Goal: Task Accomplishment & Management: Manage account settings

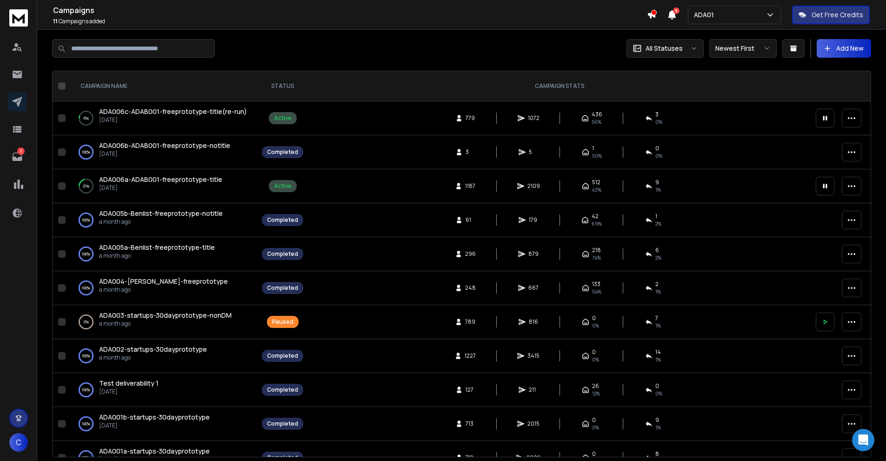
click at [0, 159] on div "3 C" at bounding box center [18, 230] width 37 height 461
click at [20, 156] on icon at bounding box center [17, 156] width 11 height 11
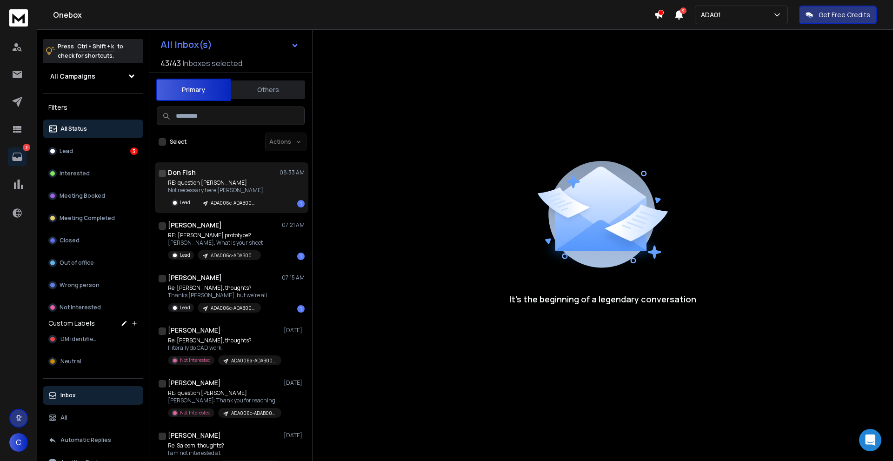
click at [204, 184] on p "RE: question Don" at bounding box center [215, 182] width 95 height 7
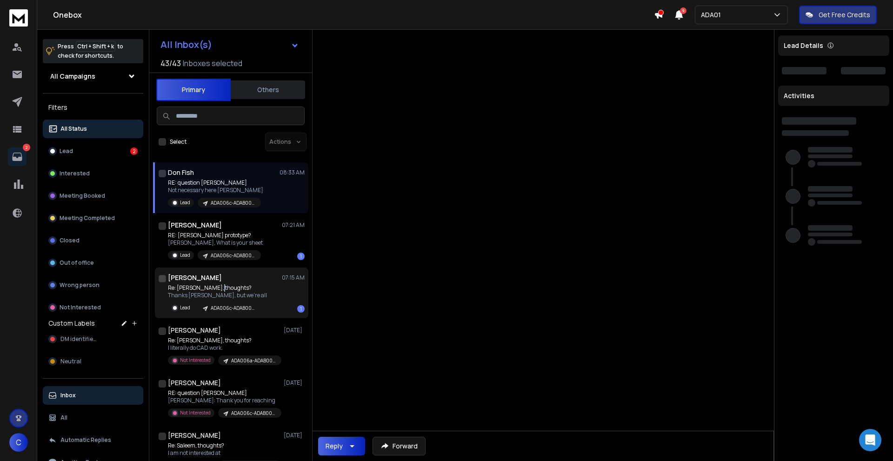
click at [219, 284] on div "Noah Dropkin 07:15 AM Re: Noah, thoughts? Thanks Chris, but we're all Lead ADA0…" at bounding box center [236, 293] width 137 height 40
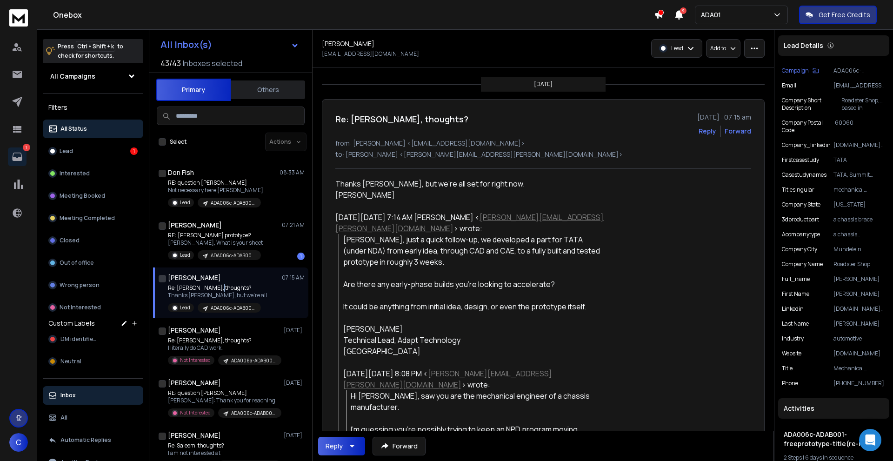
click at [682, 45] on p "Lead" at bounding box center [677, 48] width 12 height 7
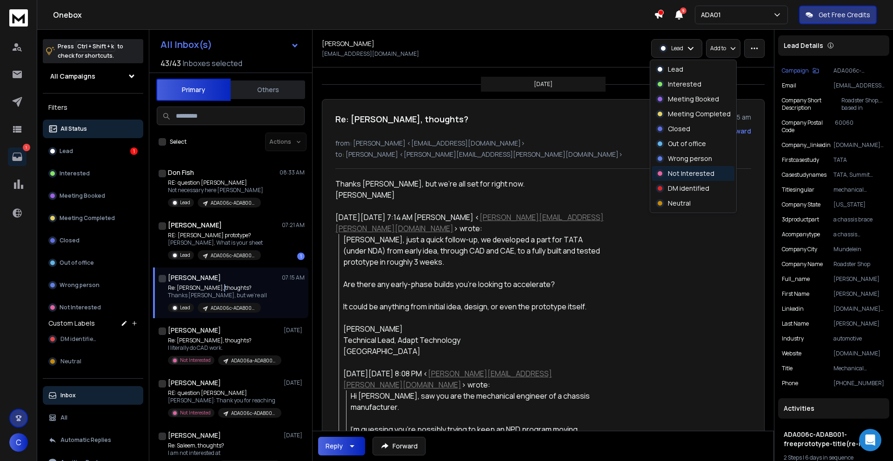
click at [690, 172] on p "Not Interested" at bounding box center [691, 173] width 47 height 9
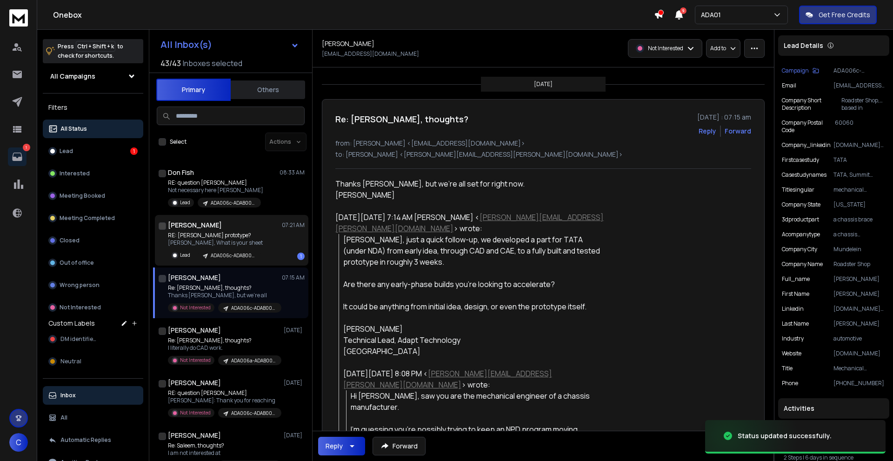
click at [215, 232] on p "RE: Jim prototype?" at bounding box center [215, 235] width 95 height 7
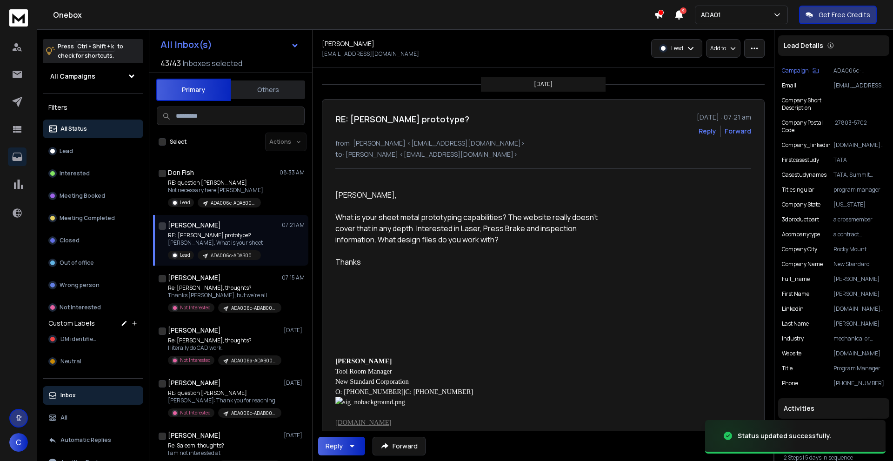
click at [688, 52] on icon at bounding box center [690, 48] width 7 height 7
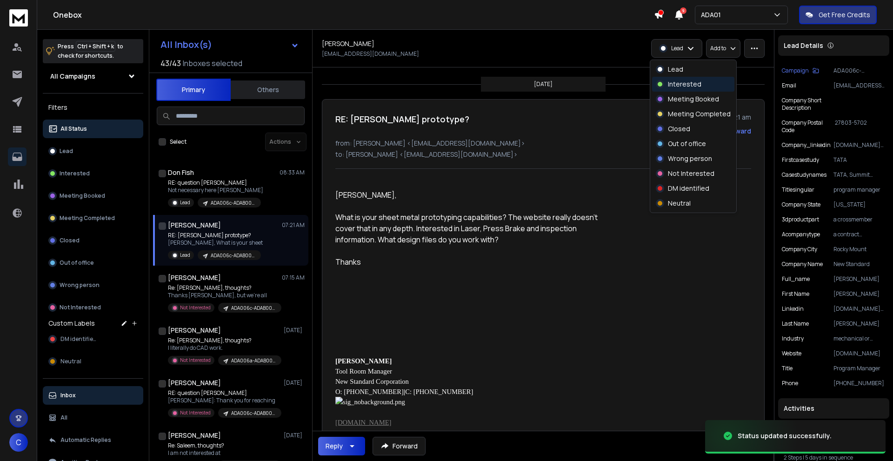
click at [688, 86] on p "Interested" at bounding box center [684, 84] width 33 height 9
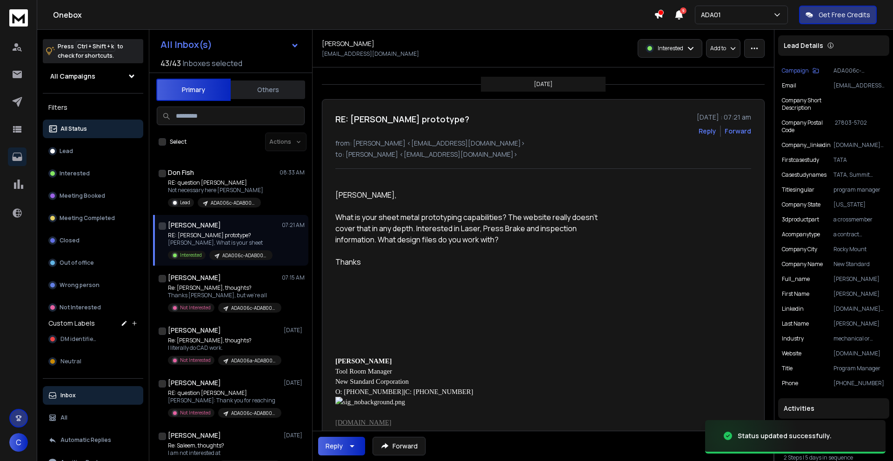
click at [846, 280] on p "Jim Powell" at bounding box center [859, 278] width 52 height 7
click at [846, 372] on p "Program Manager" at bounding box center [859, 368] width 52 height 7
click at [852, 89] on p "hjpowell@newstandard.com" at bounding box center [859, 85] width 52 height 7
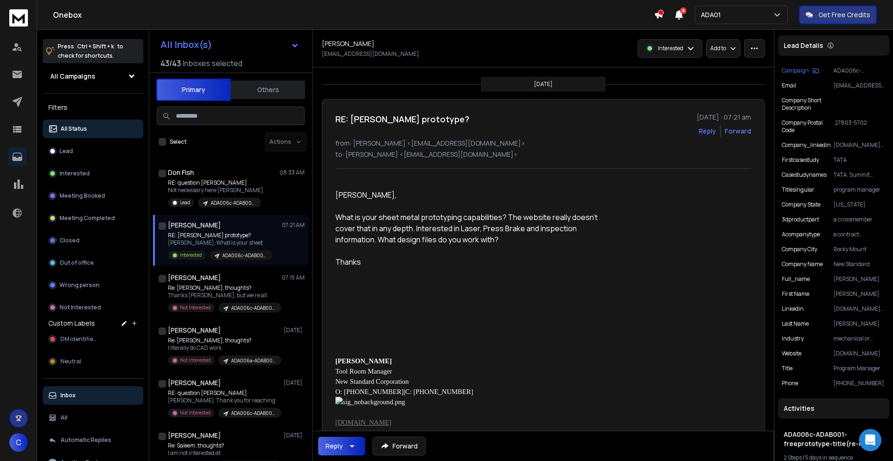
click at [847, 310] on p "linkedin.com/in/jim-powell-1b335736" at bounding box center [859, 308] width 52 height 7
click at [845, 264] on p "New Standard" at bounding box center [859, 263] width 52 height 7
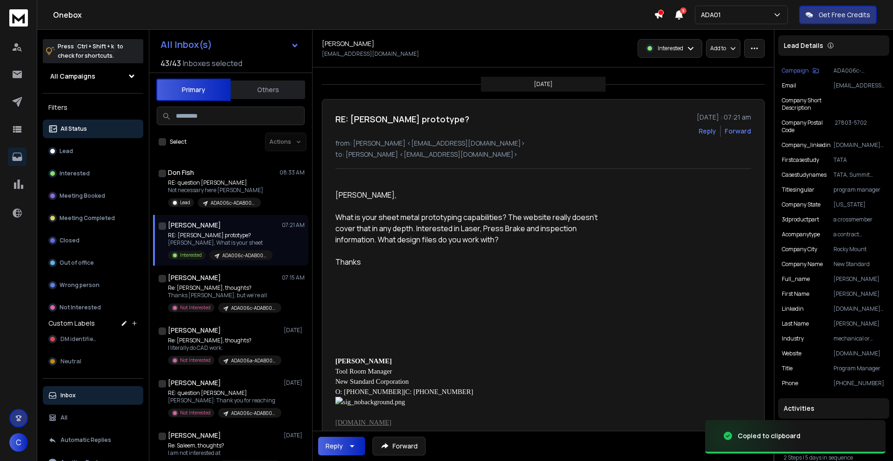
click at [852, 355] on p "newstandard.com" at bounding box center [859, 353] width 52 height 7
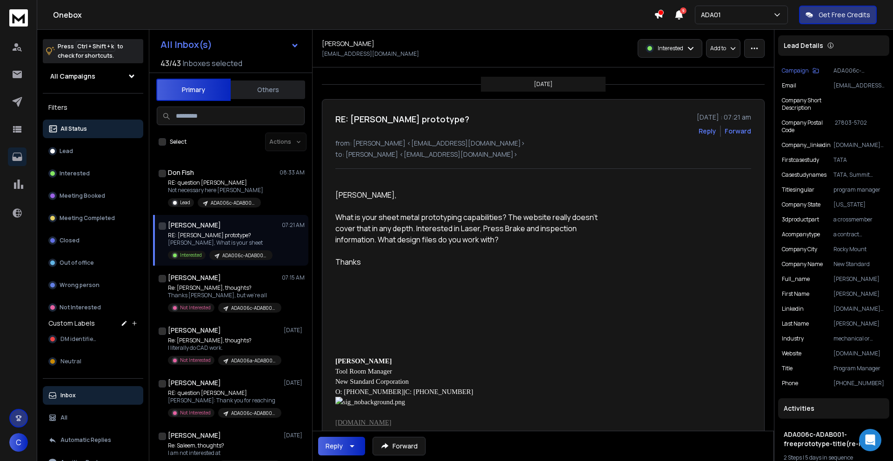
drag, startPoint x: 453, startPoint y: 388, endPoint x: 337, endPoint y: 392, distance: 116.3
click at [337, 392] on td "Tool Room Manager New Standard Corporation O: 717-757-7540 | C: 717-278-0928 ww…" at bounding box center [428, 396] width 186 height 61
copy td "O: 717-757-7540 | C: 717-278-0928"
click at [857, 144] on p "linkedin.com/company/new-standard-corporation" at bounding box center [859, 144] width 52 height 7
click at [843, 278] on p "Jim Powell" at bounding box center [859, 278] width 52 height 7
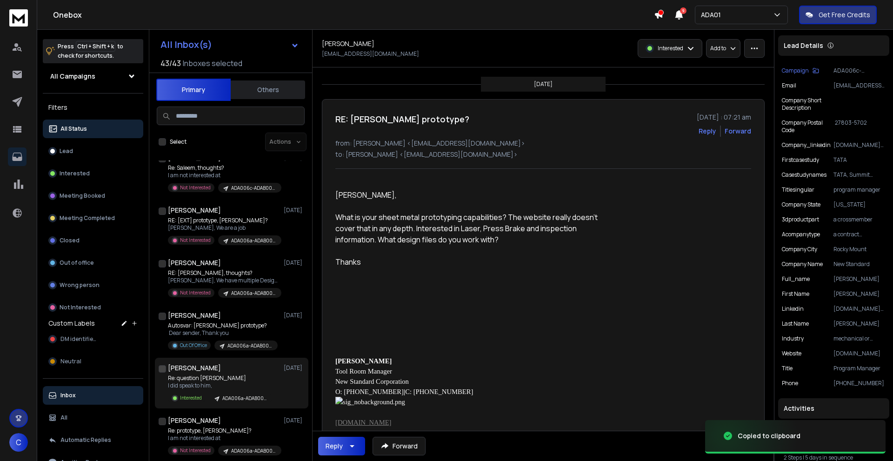
scroll to position [326, 0]
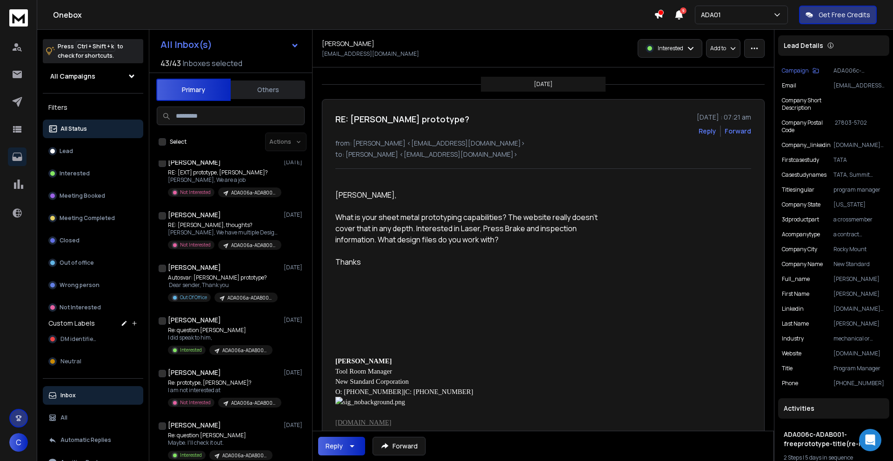
click at [844, 369] on p "Program Manager" at bounding box center [859, 368] width 52 height 7
click at [849, 262] on p "New Standard" at bounding box center [859, 263] width 52 height 7
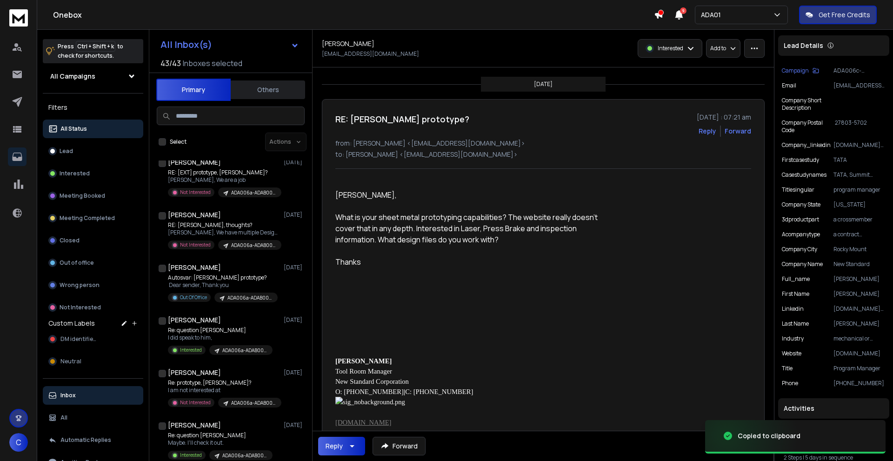
click at [845, 86] on p "hjpowell@newstandard.com" at bounding box center [859, 85] width 52 height 7
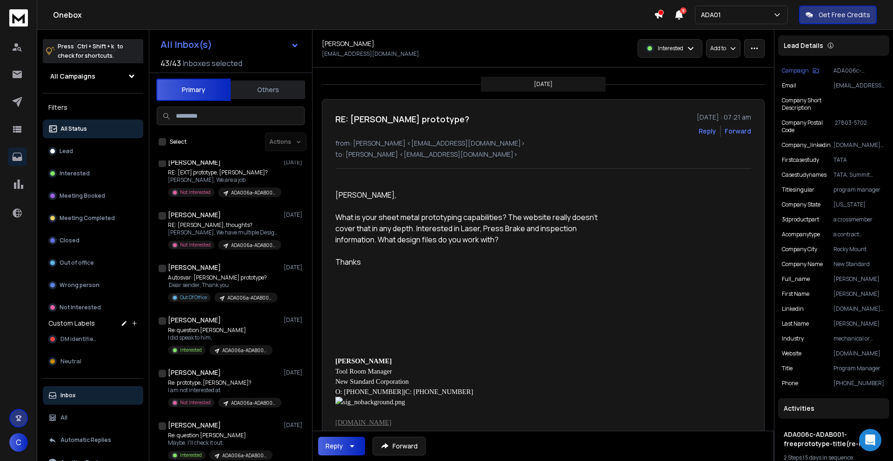
click at [852, 354] on p "newstandard.com" at bounding box center [859, 353] width 52 height 7
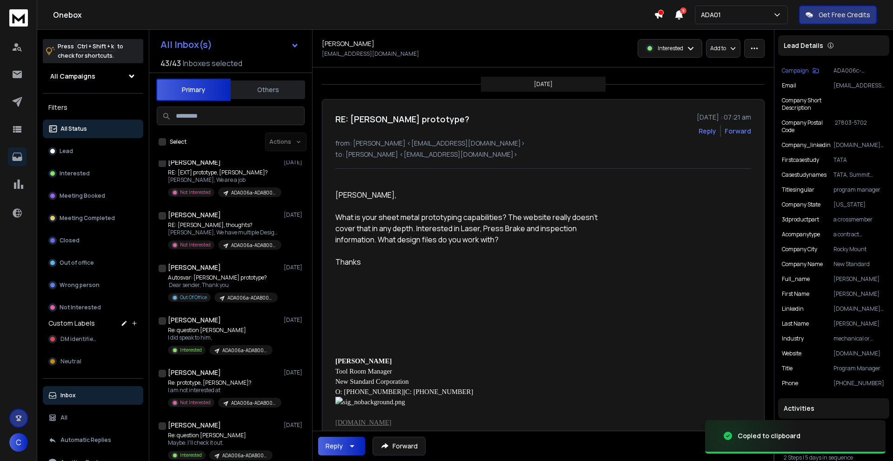
click at [848, 309] on p "linkedin.com/in/jim-powell-1b335736" at bounding box center [859, 308] width 52 height 7
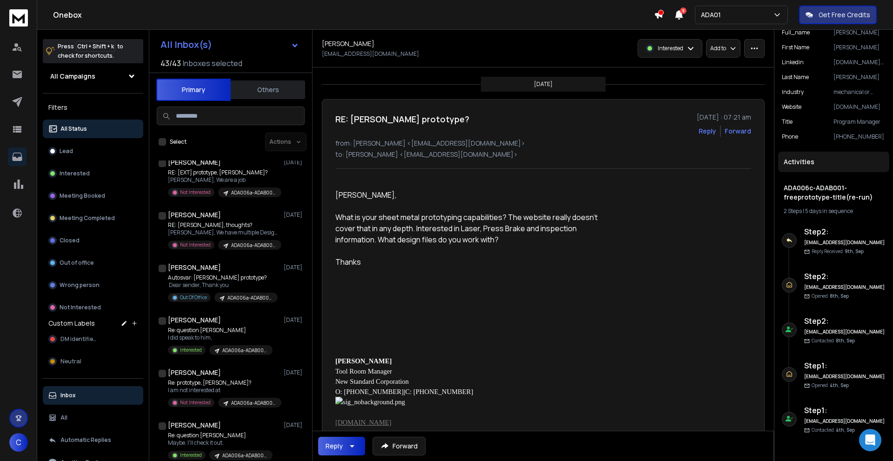
scroll to position [271, 0]
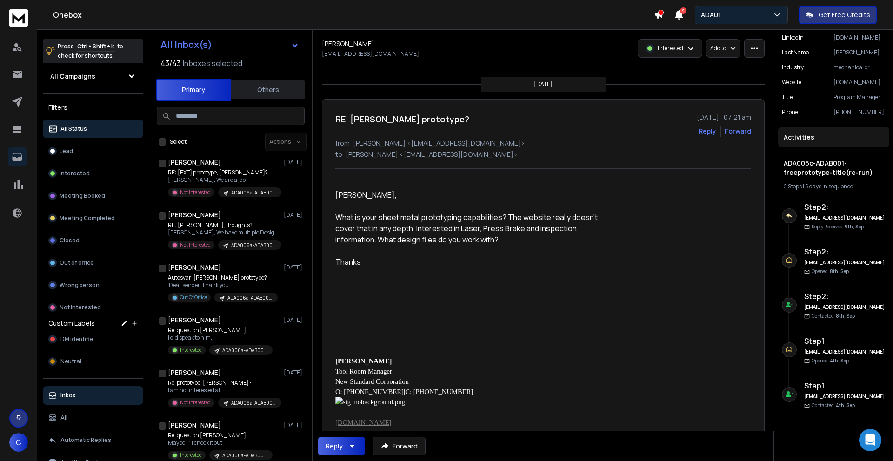
click at [759, 19] on div "ADA01" at bounding box center [741, 14] width 81 height 9
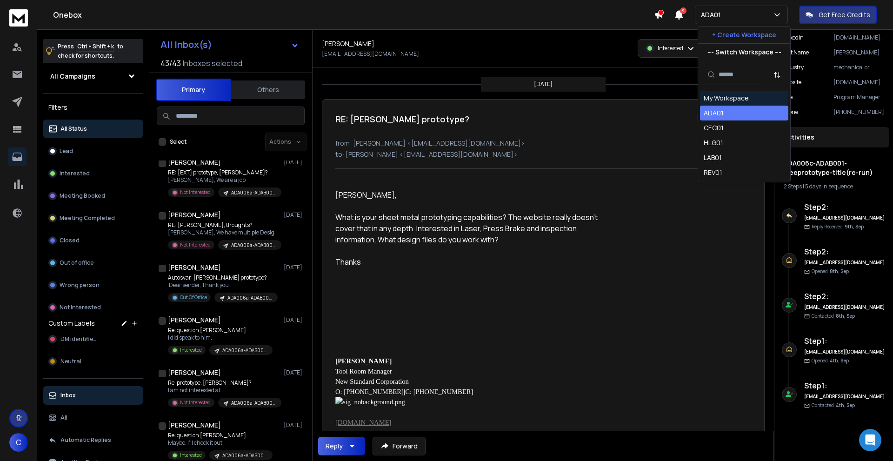
click at [739, 100] on div "My Workspace" at bounding box center [726, 97] width 45 height 9
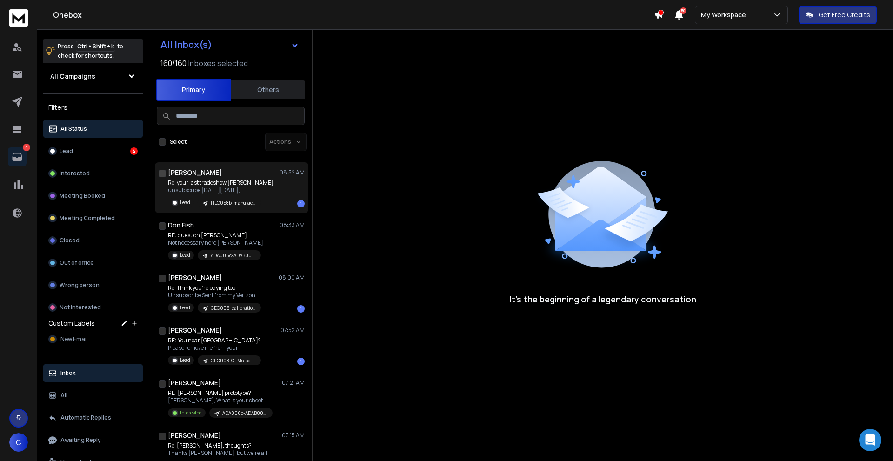
click at [220, 172] on div "Craig Colman 08:52 AM" at bounding box center [236, 172] width 137 height 9
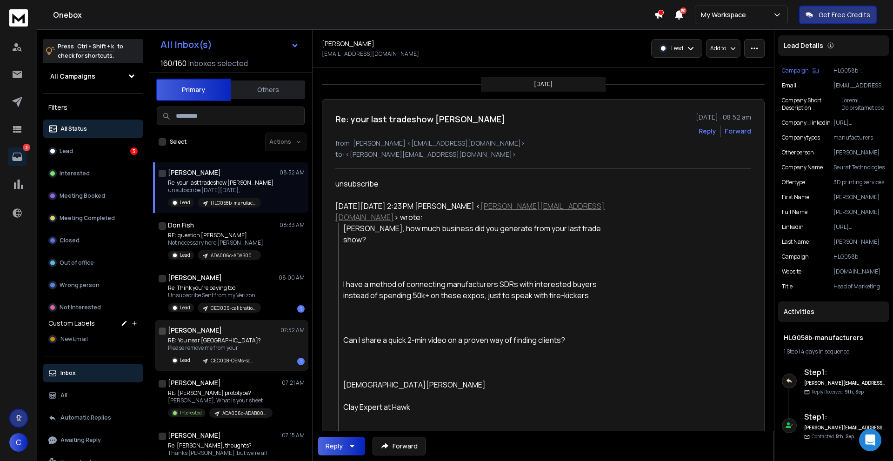
click at [262, 327] on div "OConnell 07:52 AM" at bounding box center [236, 330] width 137 height 9
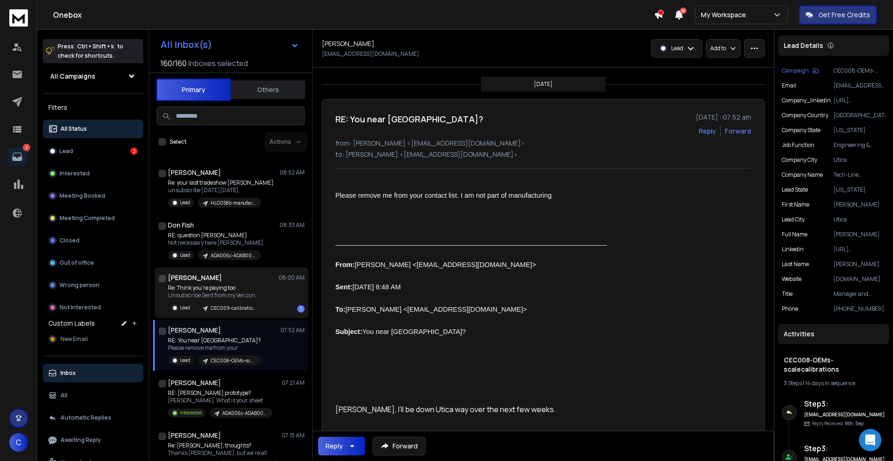
click at [270, 291] on div "Re: Think you're paying too Unsubscribe Sent from my Verizon, Lead CEC009-calib…" at bounding box center [236, 298] width 137 height 28
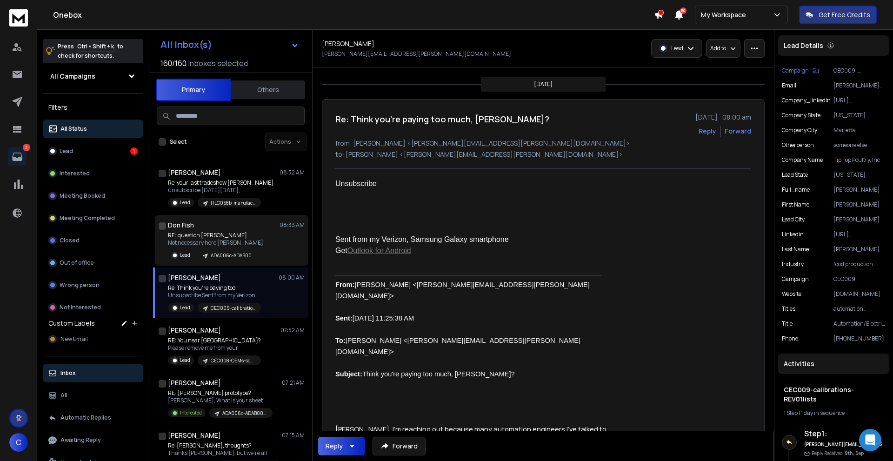
click at [259, 242] on p "Not necessary here Don E." at bounding box center [215, 242] width 95 height 7
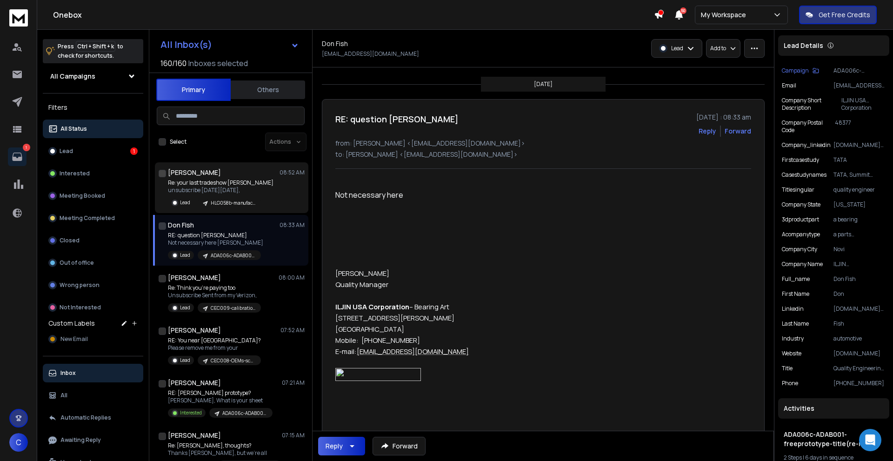
click at [254, 200] on p "HLG058b-manufacturers" at bounding box center [233, 203] width 45 height 7
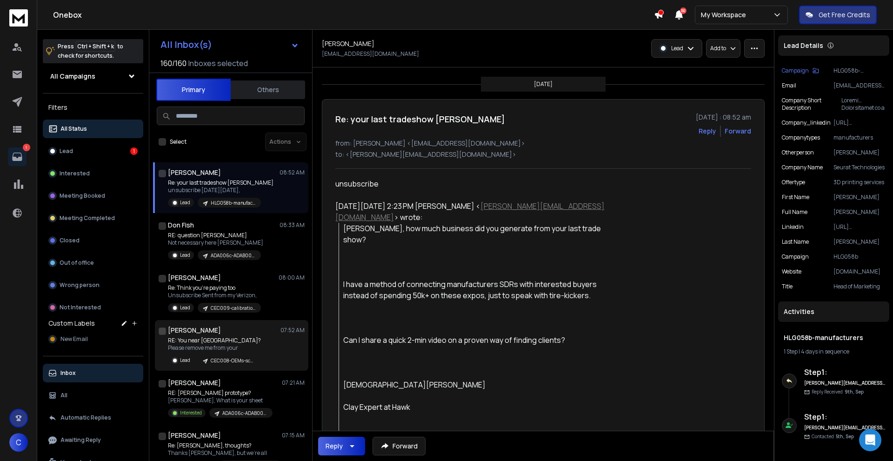
click at [284, 348] on div "RE: You near Utica? Please remove me from your Lead CEC008-OEMs-scalecalibratio…" at bounding box center [236, 351] width 137 height 28
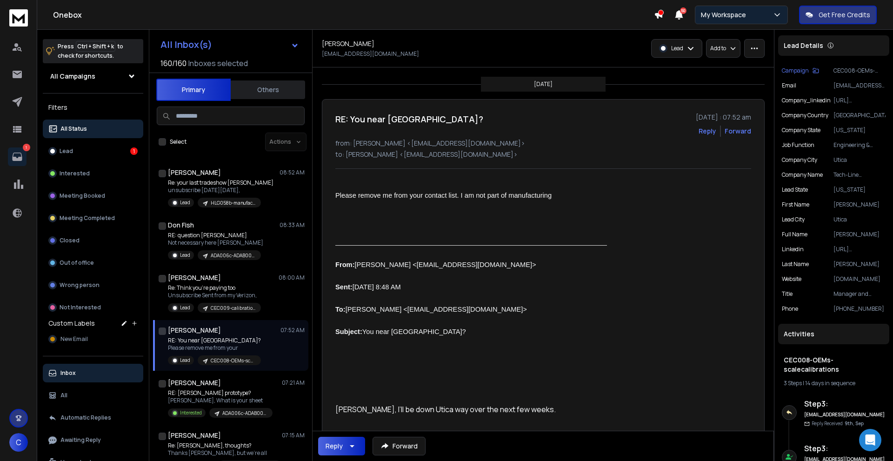
click at [744, 9] on button "My Workspace" at bounding box center [741, 15] width 93 height 19
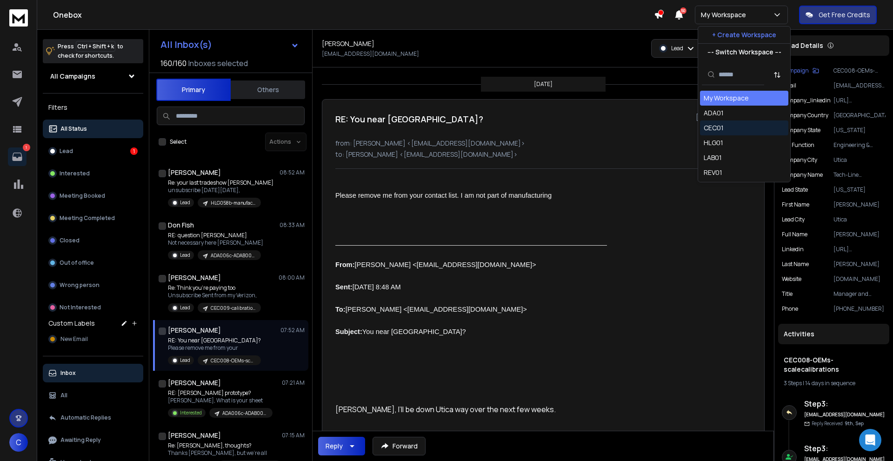
click at [720, 129] on div "CEC01" at bounding box center [714, 127] width 20 height 9
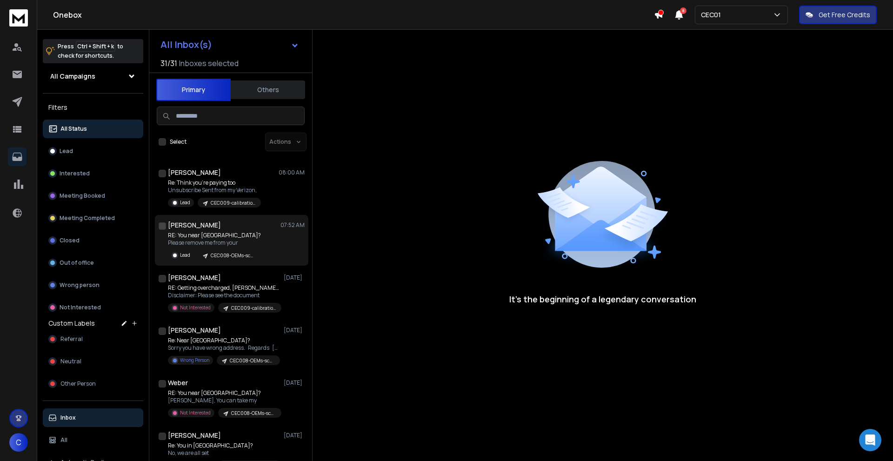
click at [239, 219] on div "[PERSON_NAME] 07:52 AM RE: You near [GEOGRAPHIC_DATA]? Please remove me from yo…" at bounding box center [231, 240] width 153 height 51
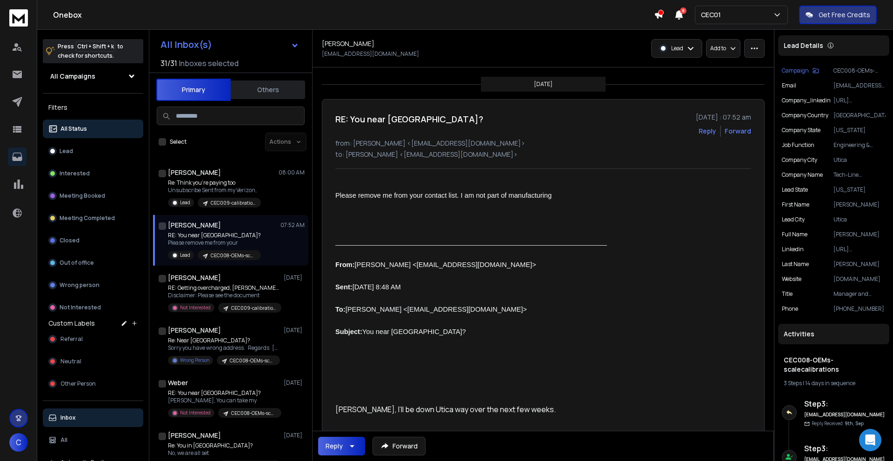
click at [766, 46] on div "[PERSON_NAME] [PERSON_NAME] [PERSON_NAME][EMAIL_ADDRESS][DOMAIN_NAME] Lead Add …" at bounding box center [543, 49] width 461 height 38
click at [681, 48] on p "Lead" at bounding box center [677, 48] width 12 height 7
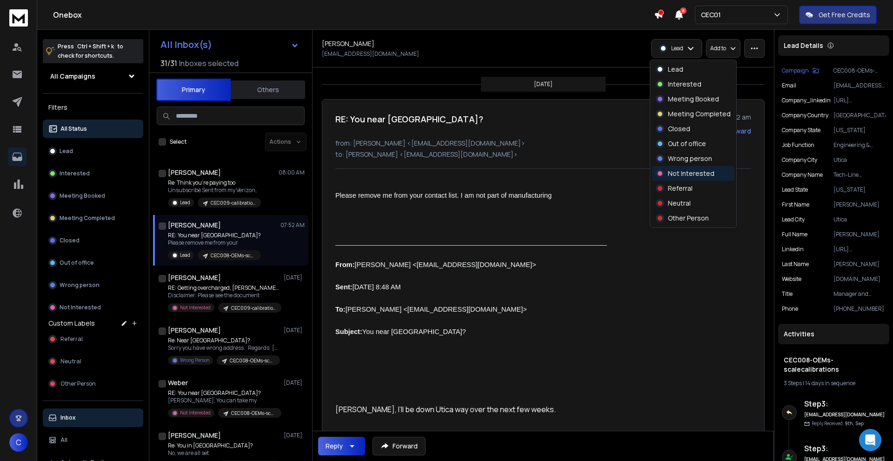
click at [680, 171] on p "Not Interested" at bounding box center [691, 173] width 47 height 9
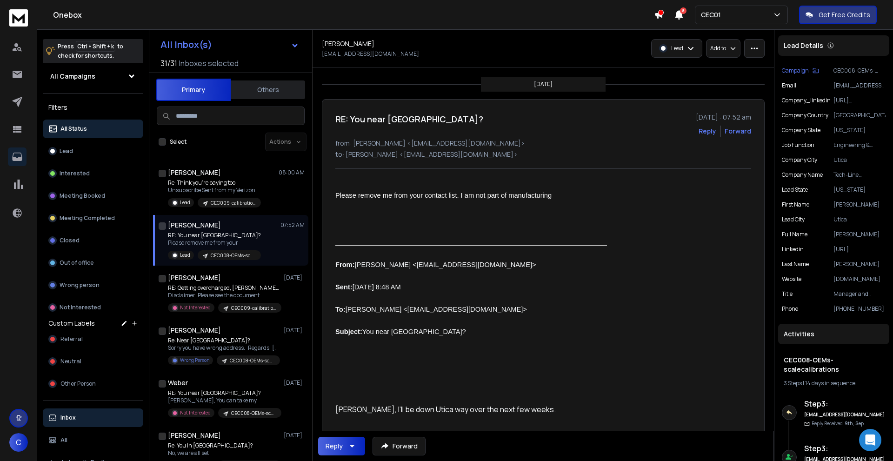
click at [751, 48] on icon "button" at bounding box center [754, 48] width 8 height 8
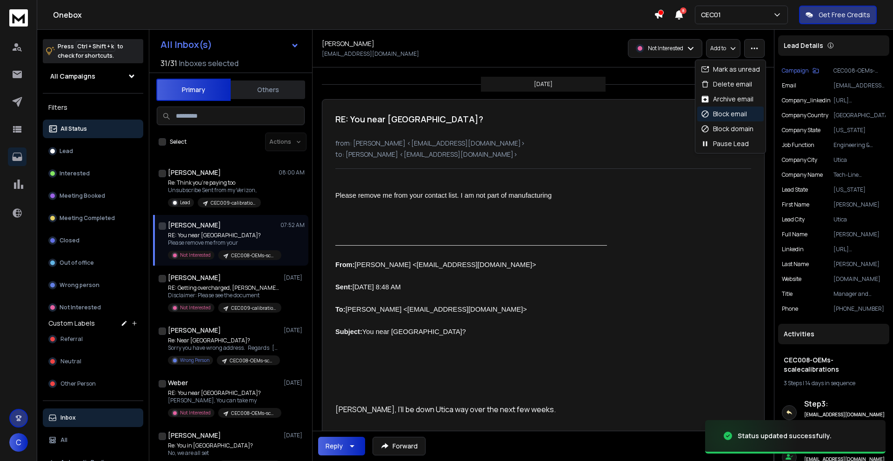
click at [733, 114] on div "Block email" at bounding box center [724, 113] width 46 height 9
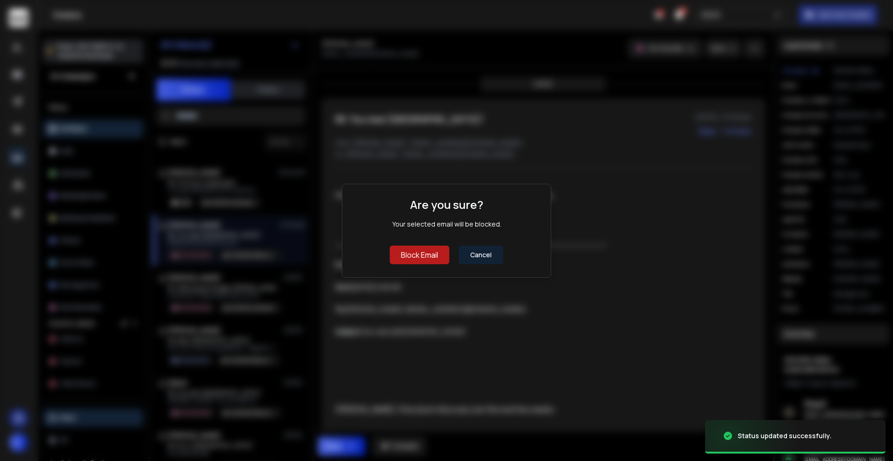
click at [424, 256] on button "Block Email" at bounding box center [420, 255] width 60 height 19
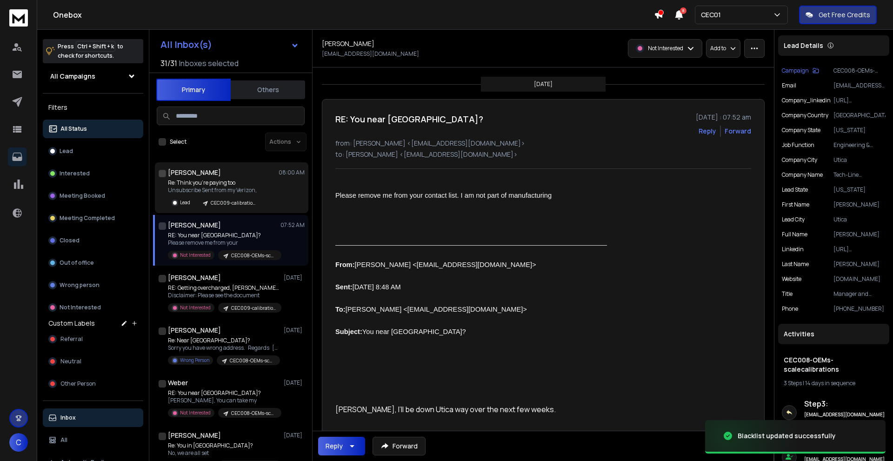
click at [218, 175] on div "Walter Lyons 08:00 AM" at bounding box center [236, 172] width 137 height 9
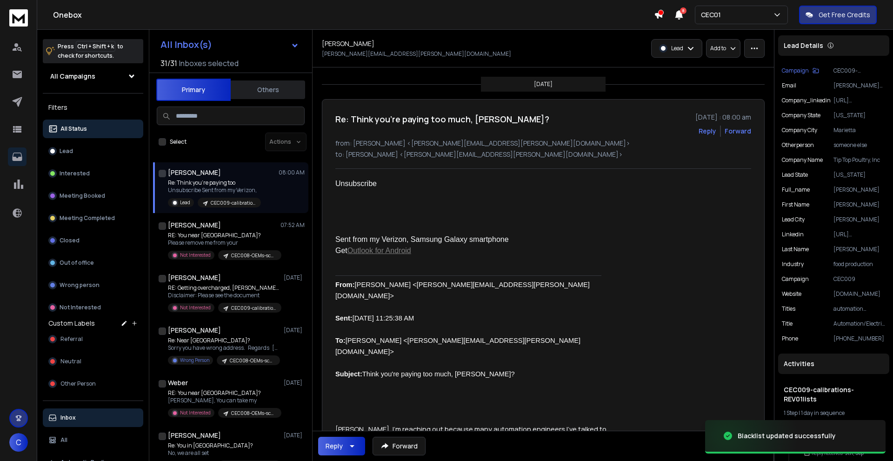
click at [661, 42] on div "Lead" at bounding box center [677, 49] width 50 height 18
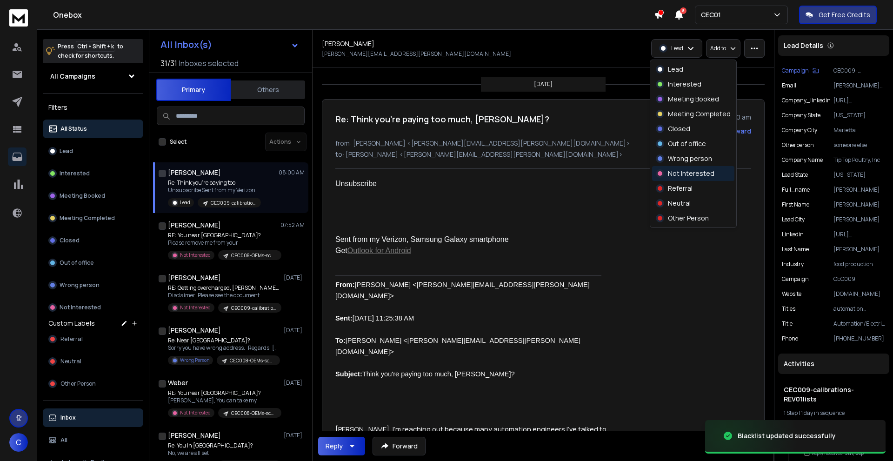
click at [686, 175] on p "Not Interested" at bounding box center [691, 173] width 47 height 9
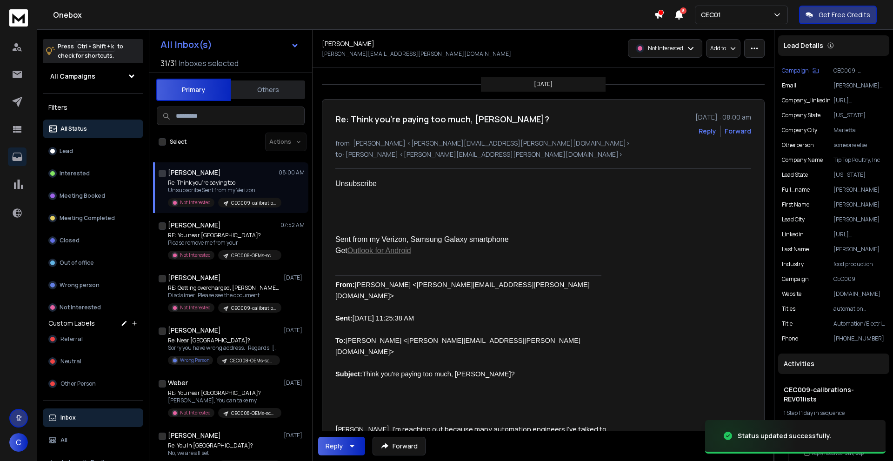
click at [753, 49] on icon "button" at bounding box center [754, 48] width 8 height 8
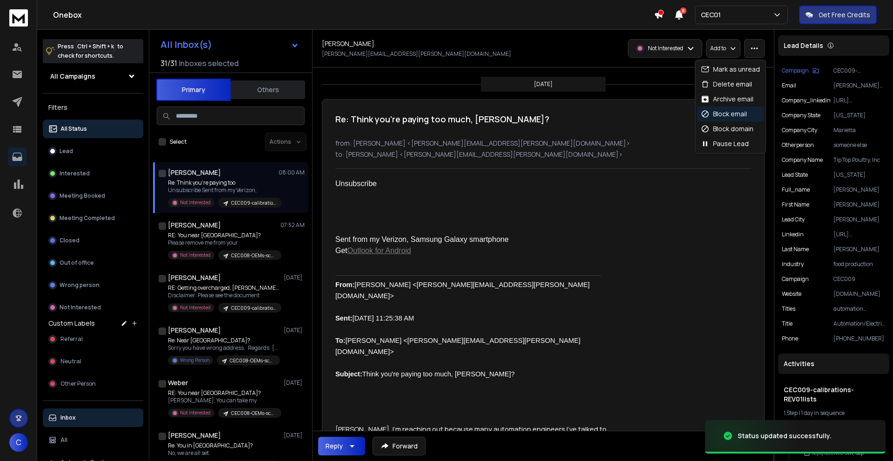
click at [728, 109] on div "Block email" at bounding box center [724, 113] width 46 height 9
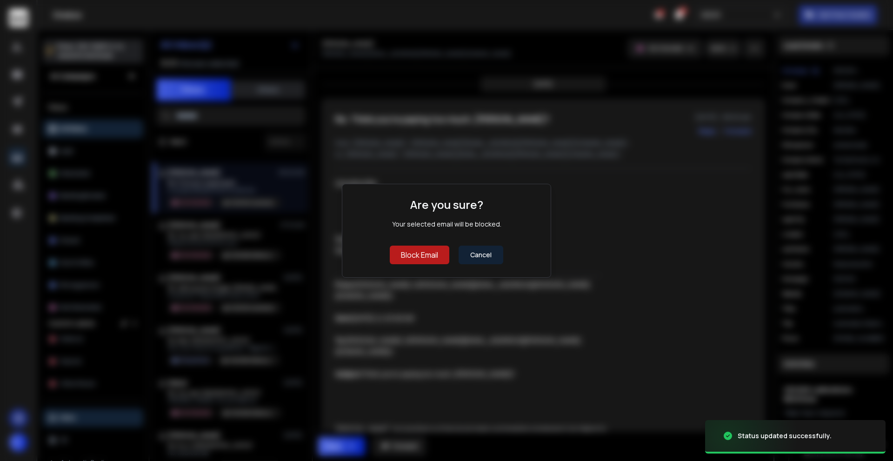
click at [436, 253] on button "Block Email" at bounding box center [420, 255] width 60 height 19
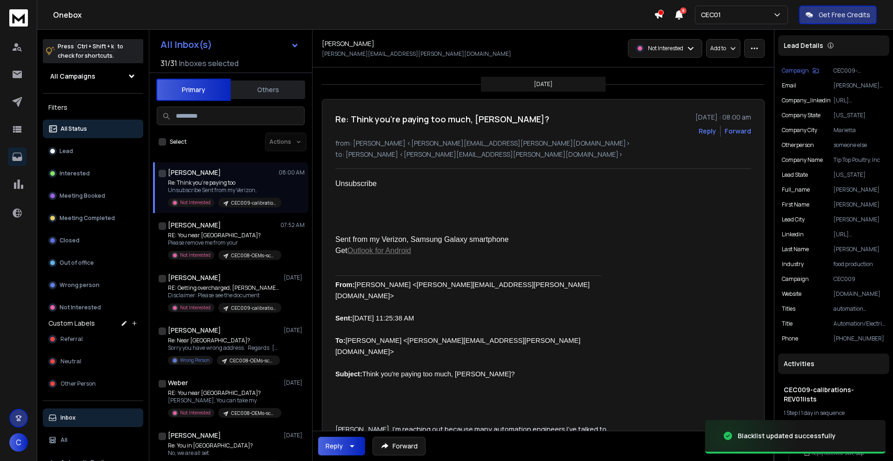
click at [248, 96] on button "Others" at bounding box center [268, 90] width 74 height 20
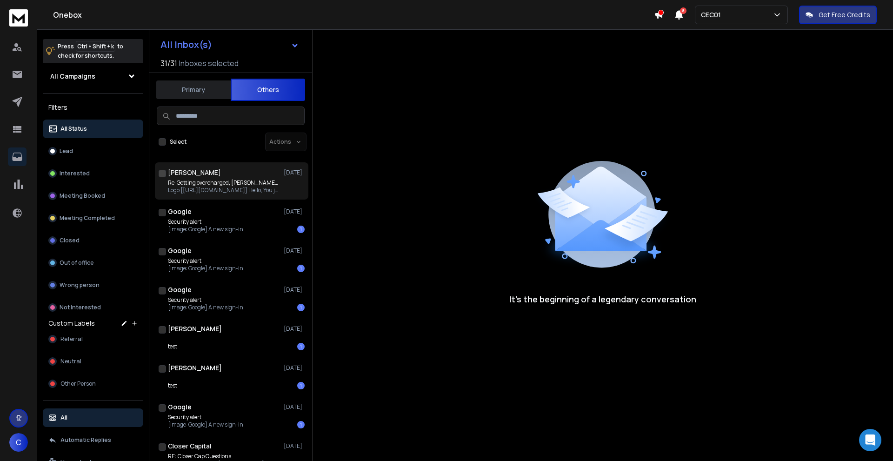
click at [247, 187] on p "Logo [https://app.mailinblack.com/mibc-fr-06/admin/api/v2.0/unauthenticated/log…" at bounding box center [224, 190] width 112 height 7
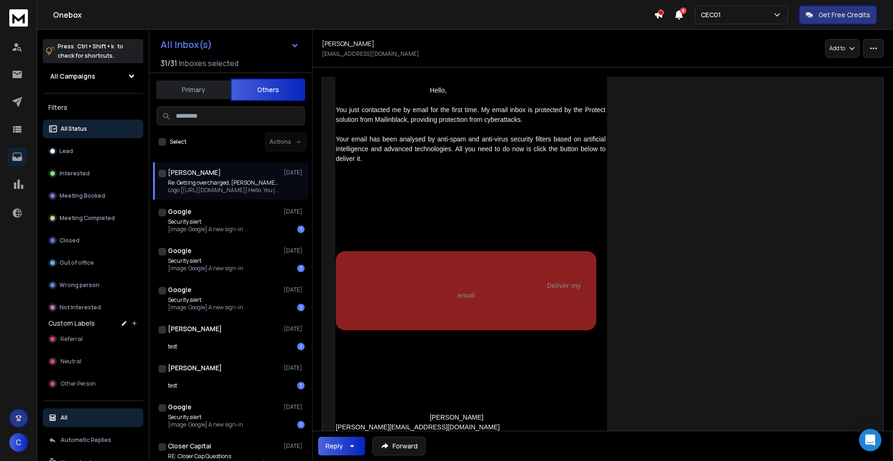
scroll to position [279, 0]
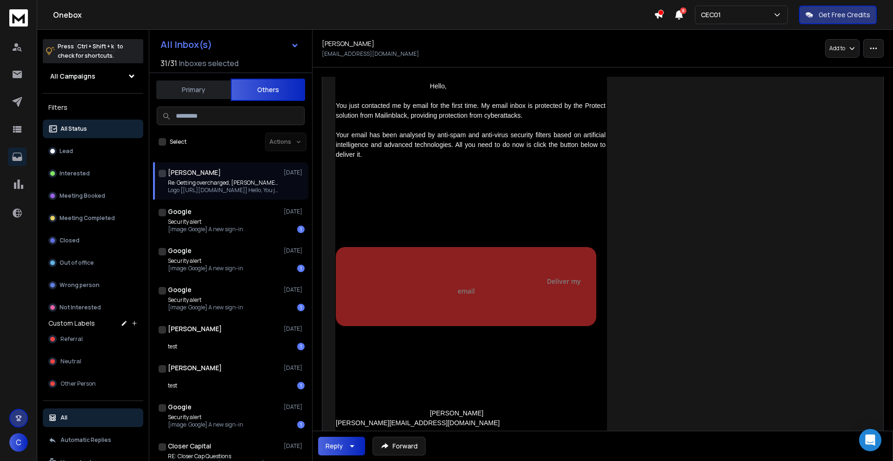
click at [441, 310] on td "Deliver my email" at bounding box center [466, 286] width 260 height 79
click at [512, 278] on link "Deliver my email" at bounding box center [520, 286] width 125 height 19
click at [191, 85] on button "Primary" at bounding box center [193, 90] width 74 height 20
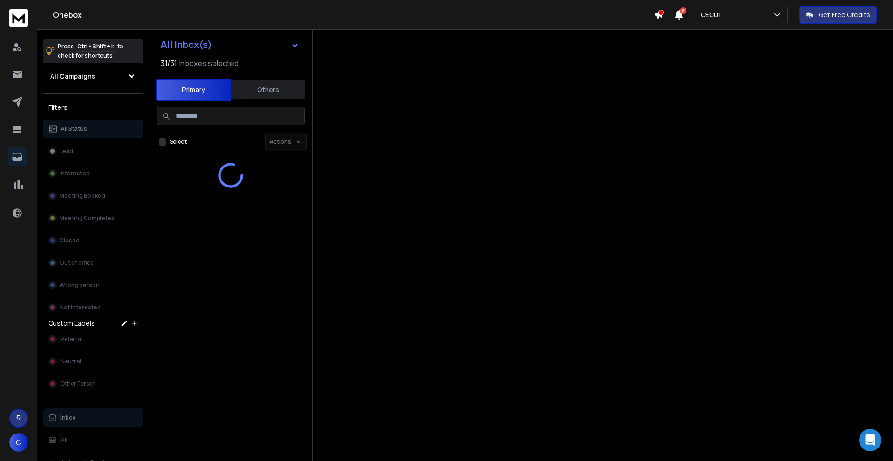
scroll to position [0, 0]
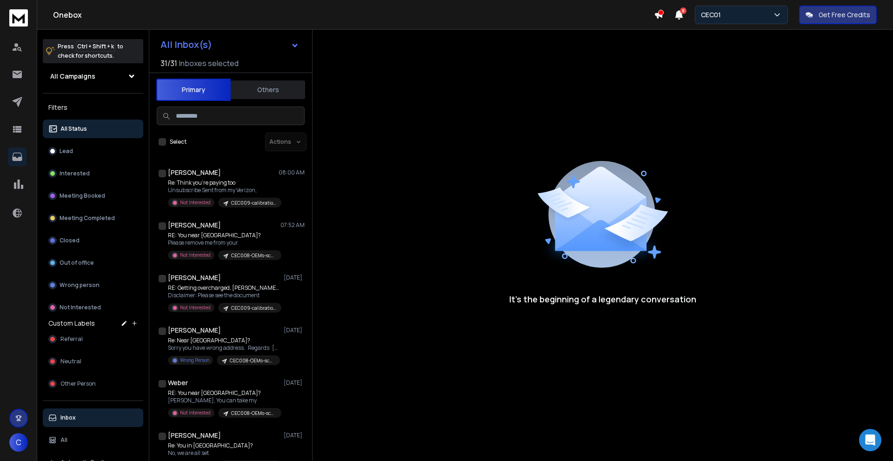
click at [761, 11] on div "CEC01" at bounding box center [741, 14] width 81 height 9
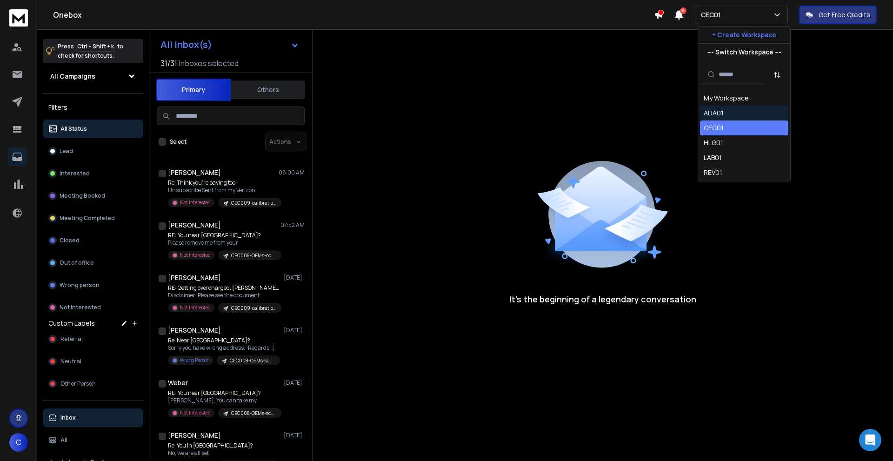
click at [726, 117] on div "ADA01" at bounding box center [744, 113] width 88 height 15
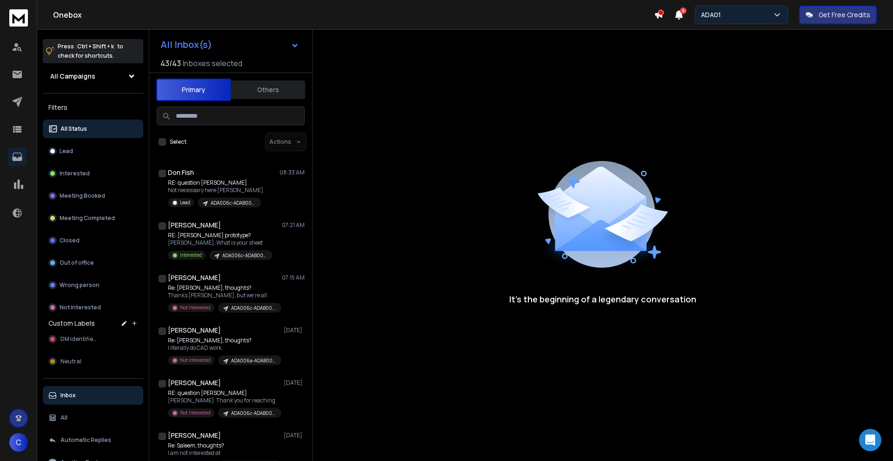
click at [721, 7] on button "ADA01" at bounding box center [741, 15] width 93 height 19
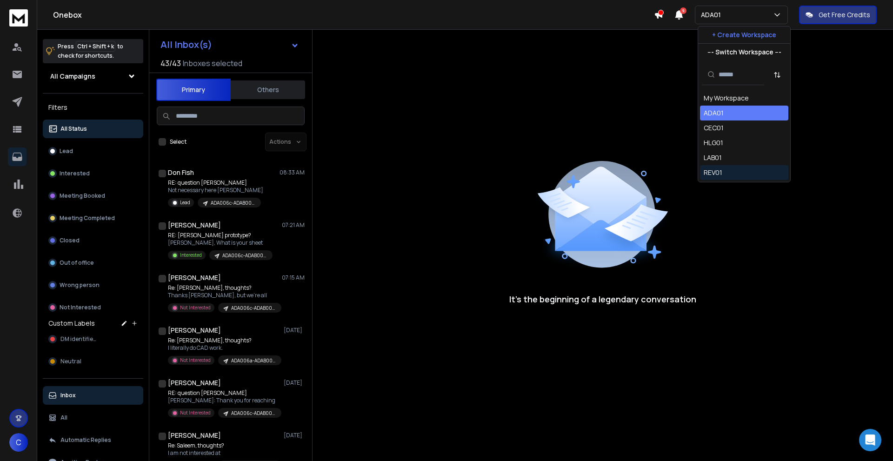
click at [722, 180] on div "REV01" at bounding box center [744, 172] width 88 height 15
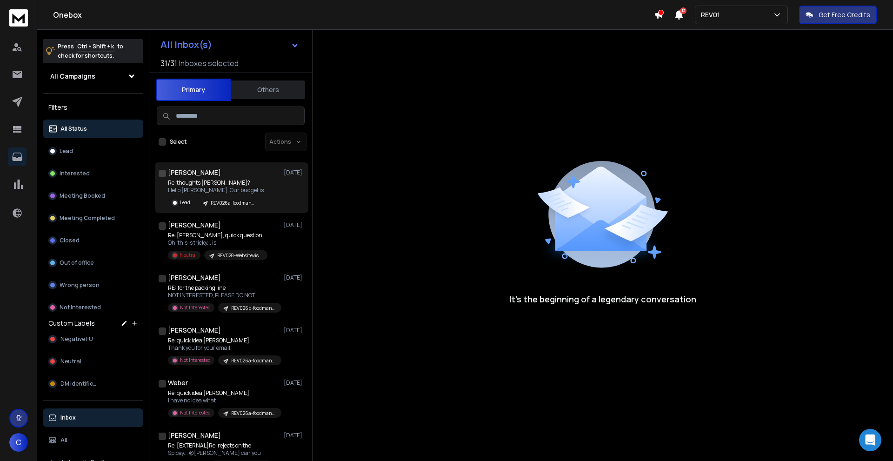
click at [257, 189] on p "Hello Don, Our budget is" at bounding box center [216, 190] width 96 height 7
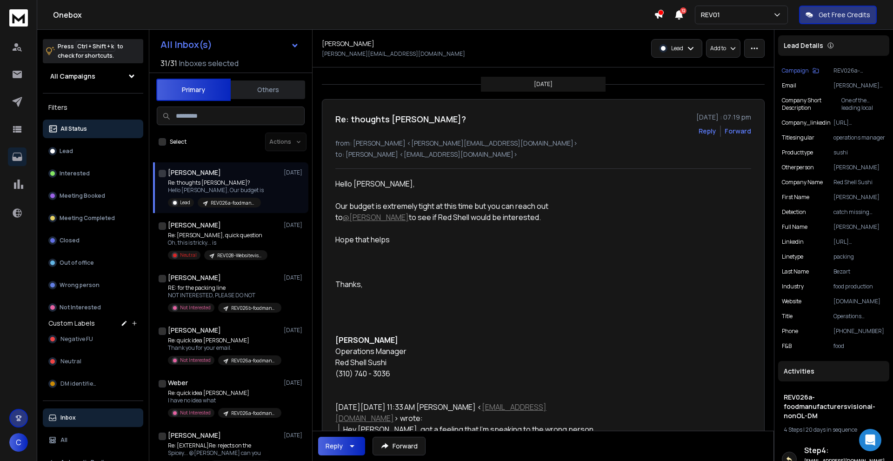
click at [685, 51] on div "Lead" at bounding box center [677, 49] width 50 height 18
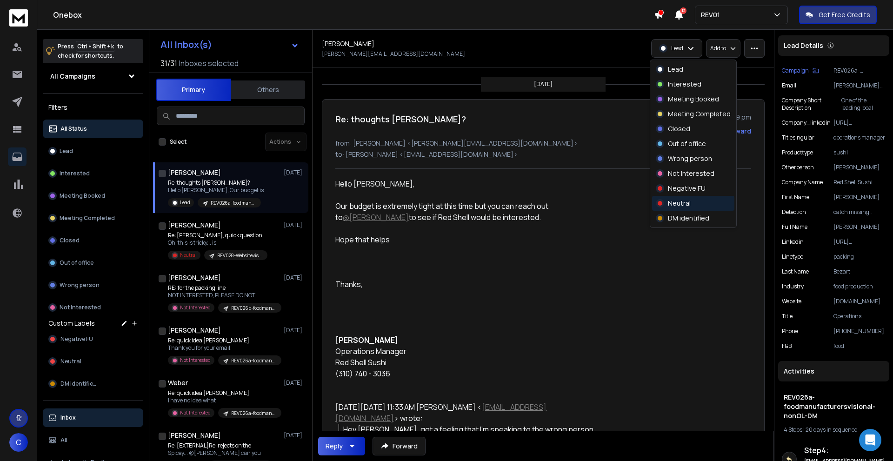
click at [690, 205] on p "Neutral" at bounding box center [679, 203] width 23 height 9
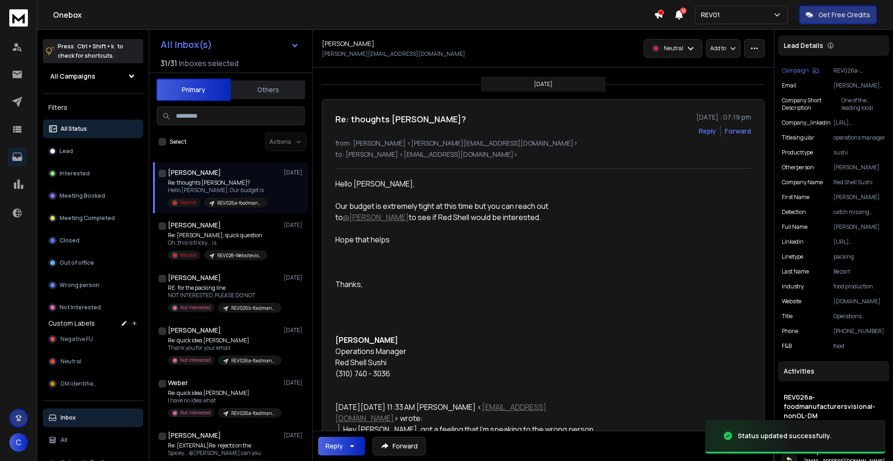
click at [672, 53] on div "Neutral" at bounding box center [673, 49] width 58 height 18
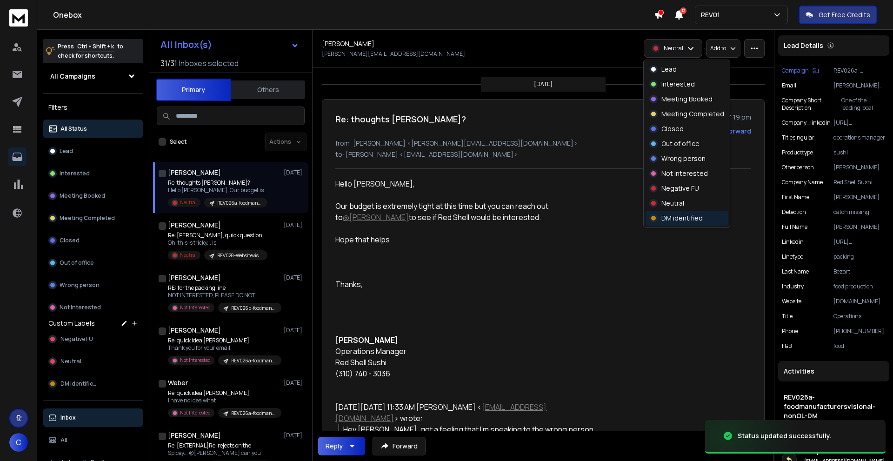
click at [675, 215] on p "DM identified" at bounding box center [681, 217] width 41 height 9
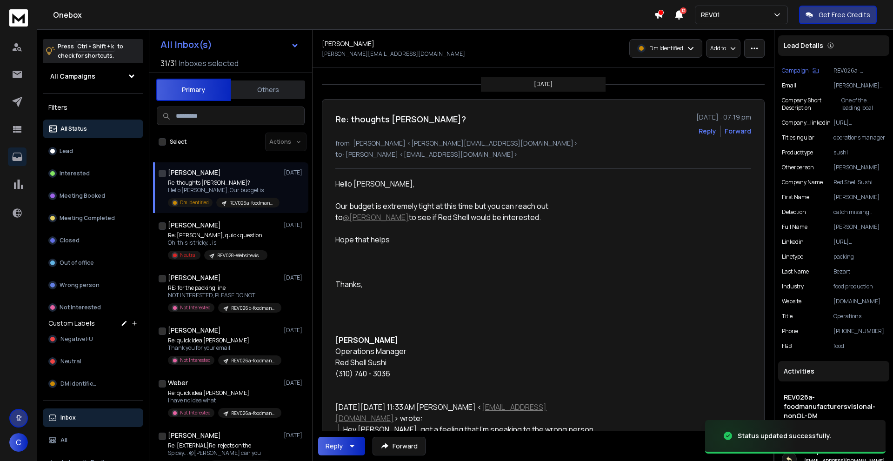
click at [266, 87] on button "Others" at bounding box center [268, 90] width 74 height 20
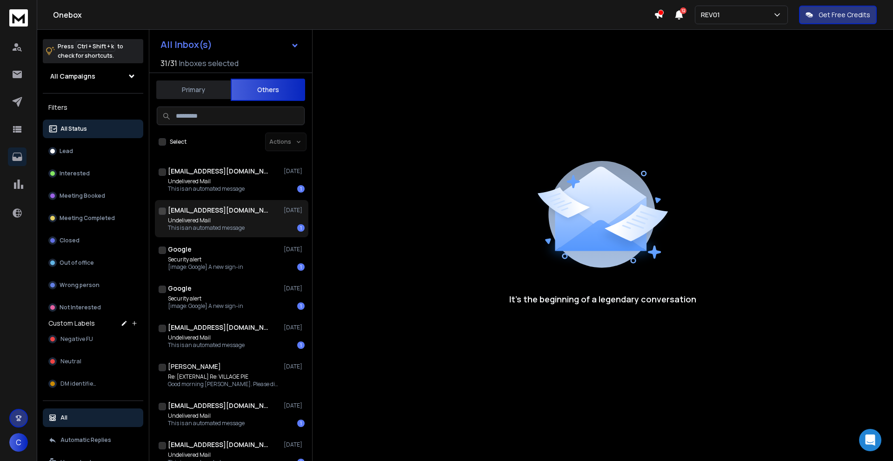
scroll to position [93, 0]
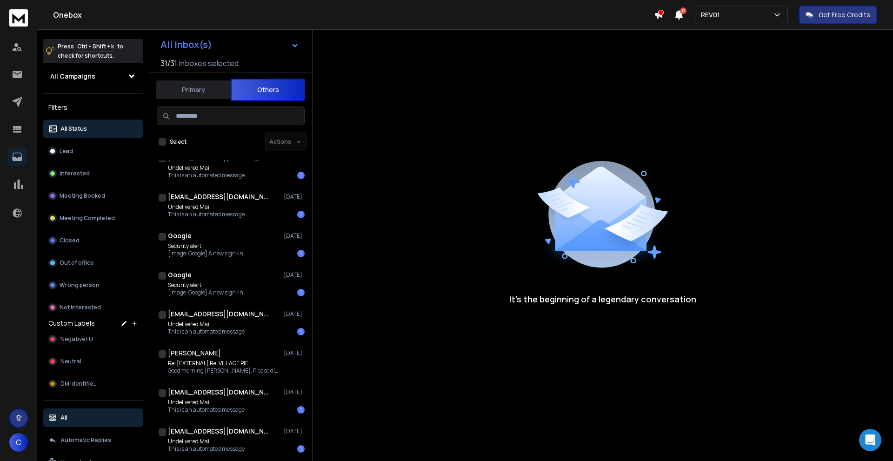
click at [202, 81] on button "Primary" at bounding box center [193, 90] width 74 height 20
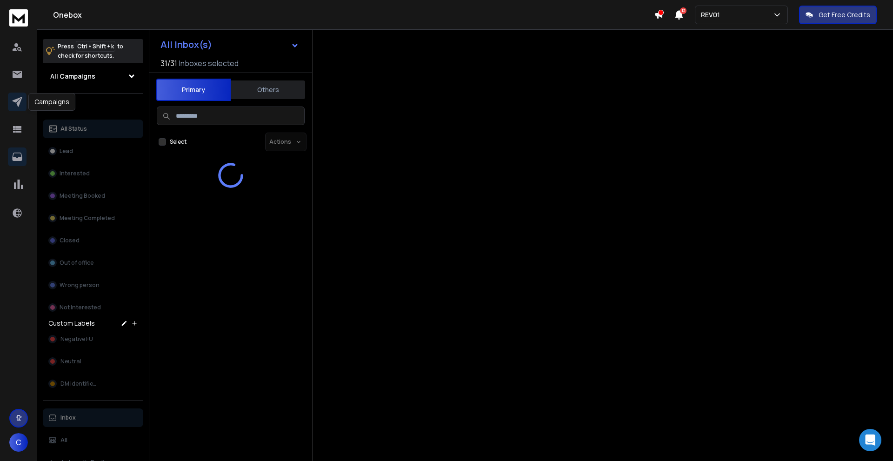
click at [10, 98] on link at bounding box center [17, 102] width 19 height 19
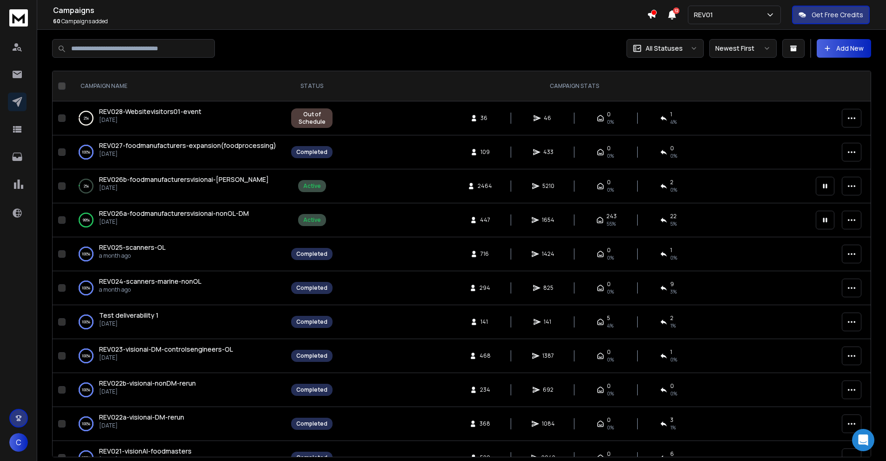
click at [156, 113] on span "REV028-Websitevisitors01-event" at bounding box center [150, 111] width 102 height 9
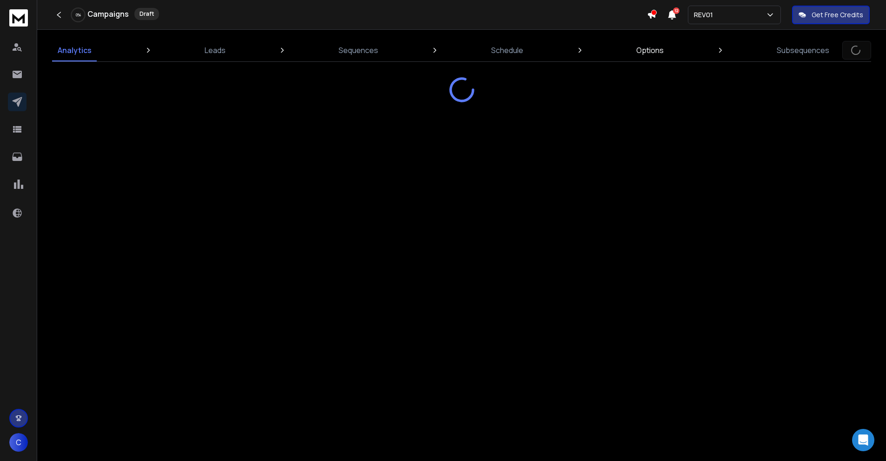
click at [650, 51] on p "Options" at bounding box center [649, 50] width 27 height 11
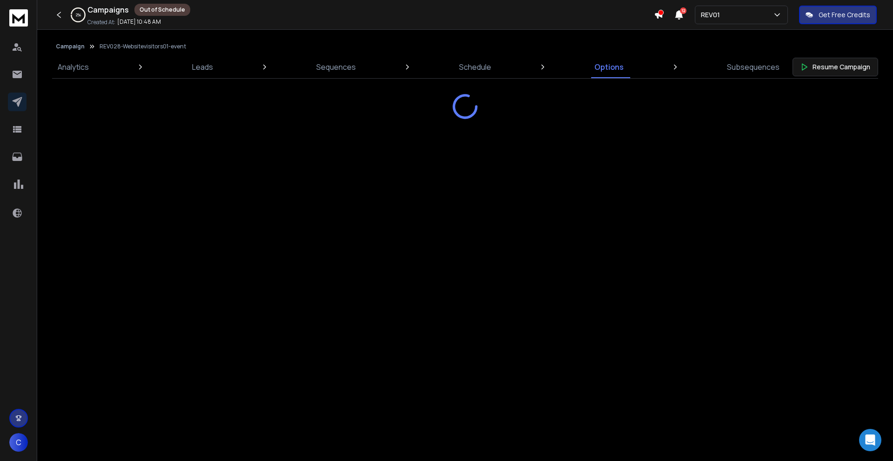
select select "*"
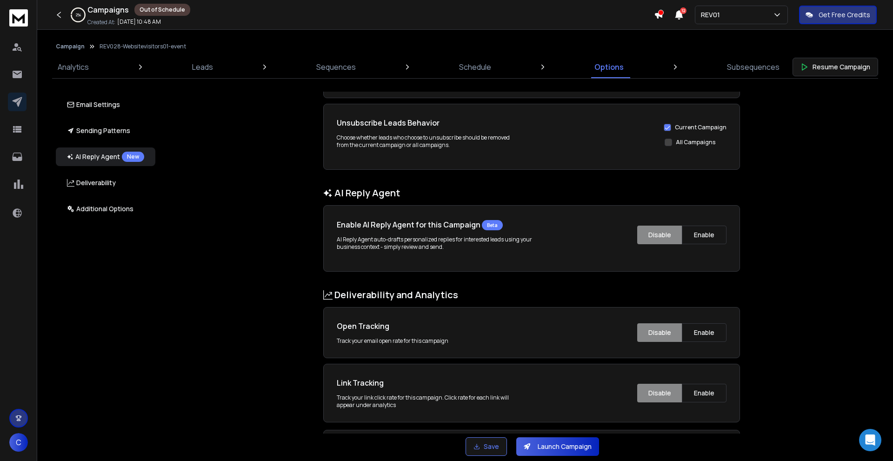
scroll to position [744, 0]
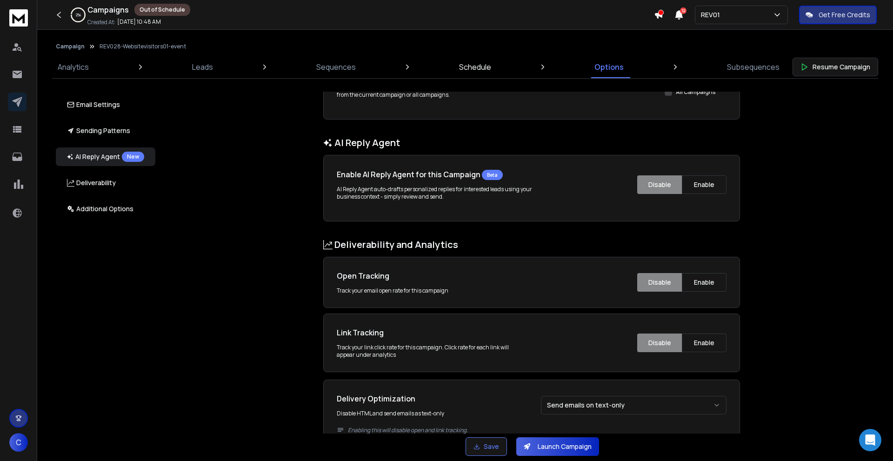
click at [463, 73] on link "Schedule" at bounding box center [474, 67] width 43 height 22
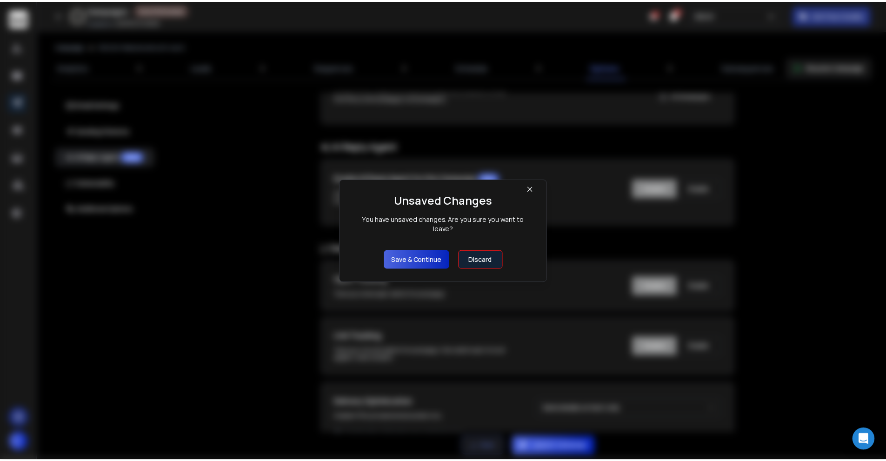
scroll to position [748, 0]
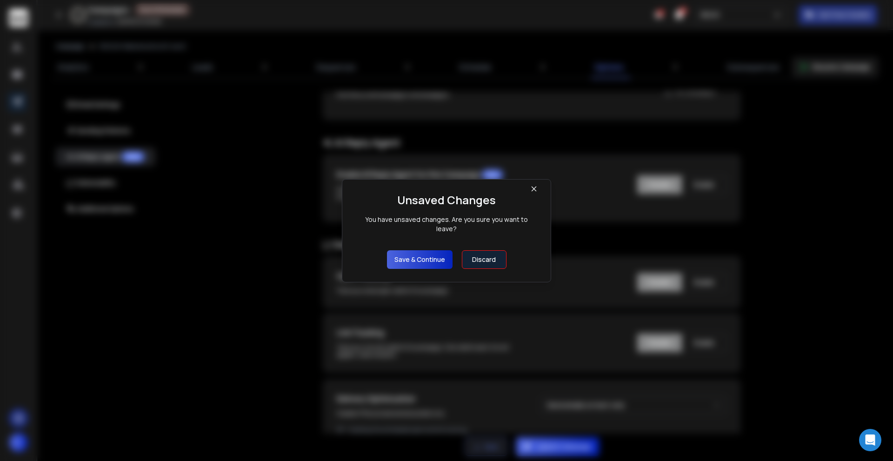
click at [415, 254] on button "Save & Continue" at bounding box center [420, 259] width 66 height 19
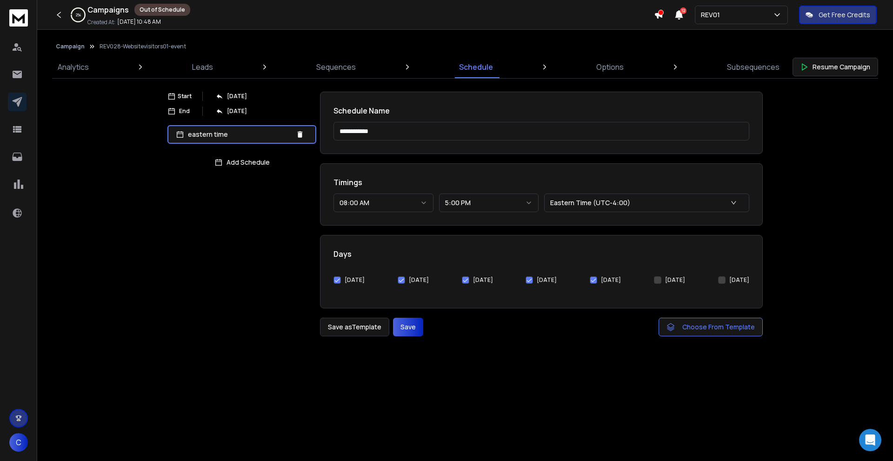
click at [74, 50] on button "Campaign" at bounding box center [70, 46] width 29 height 7
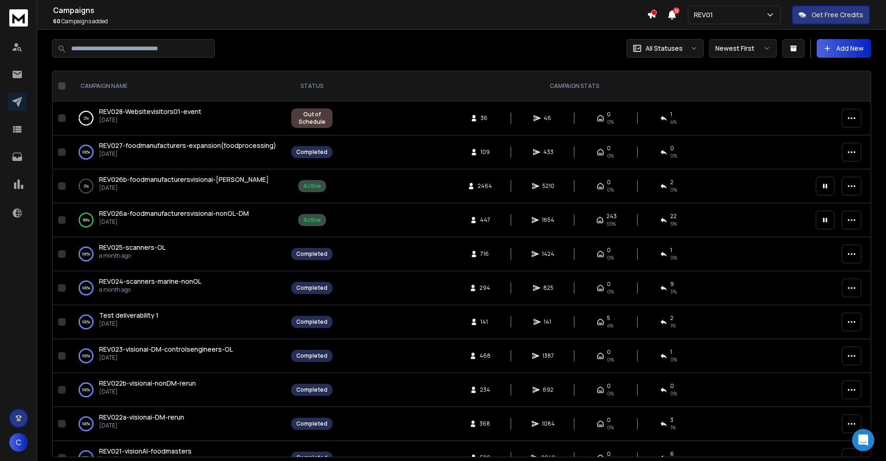
click at [301, 115] on div "Out of Schedule" at bounding box center [311, 118] width 31 height 15
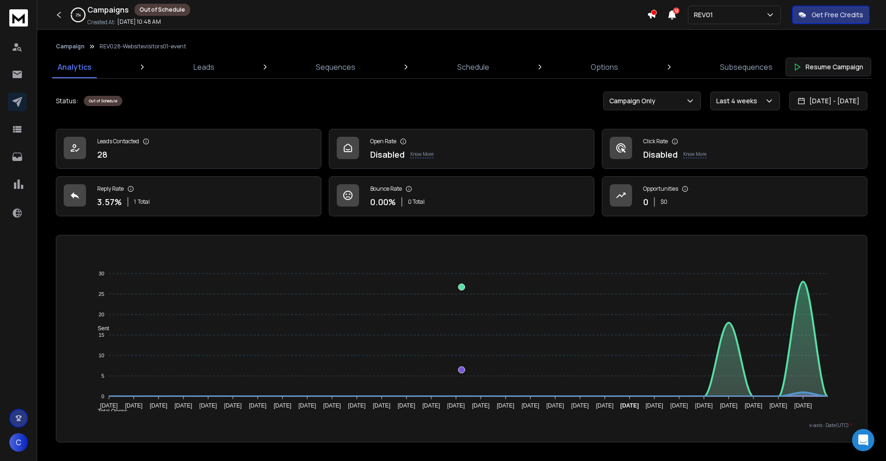
click at [71, 45] on button "Campaign" at bounding box center [70, 46] width 29 height 7
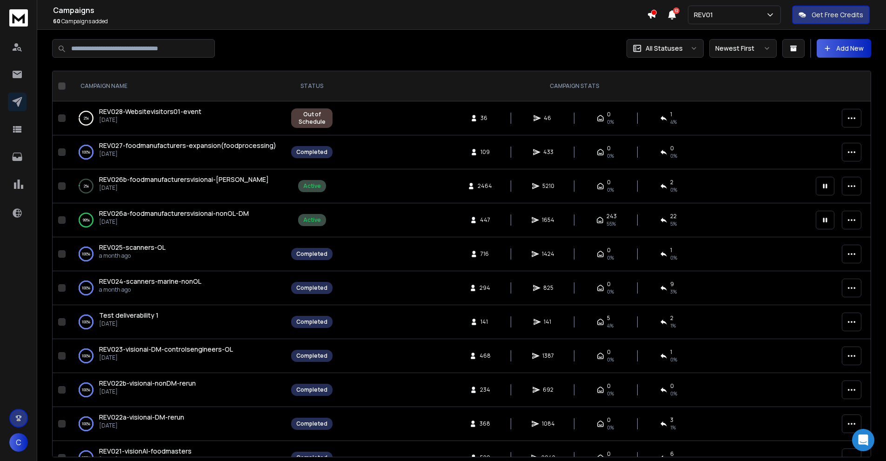
click at [317, 121] on div "Out of Schedule" at bounding box center [311, 118] width 31 height 15
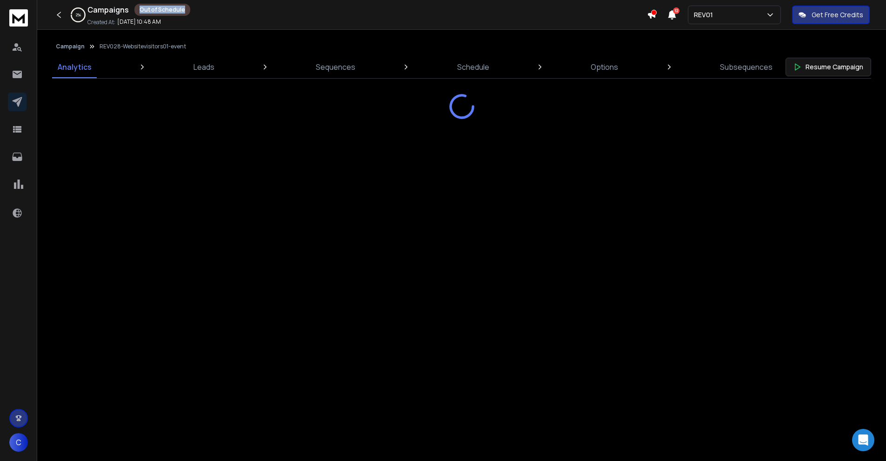
drag, startPoint x: 180, startPoint y: 9, endPoint x: 135, endPoint y: 11, distance: 45.6
click at [135, 11] on div "Out of Schedule" at bounding box center [162, 10] width 56 height 12
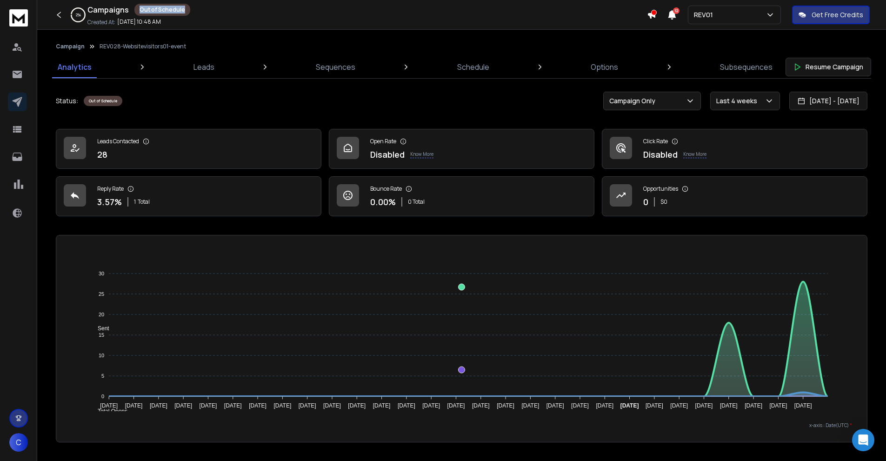
copy div "Out of Schedule"
click at [862, 433] on div "Open Intercom Messenger" at bounding box center [863, 440] width 25 height 25
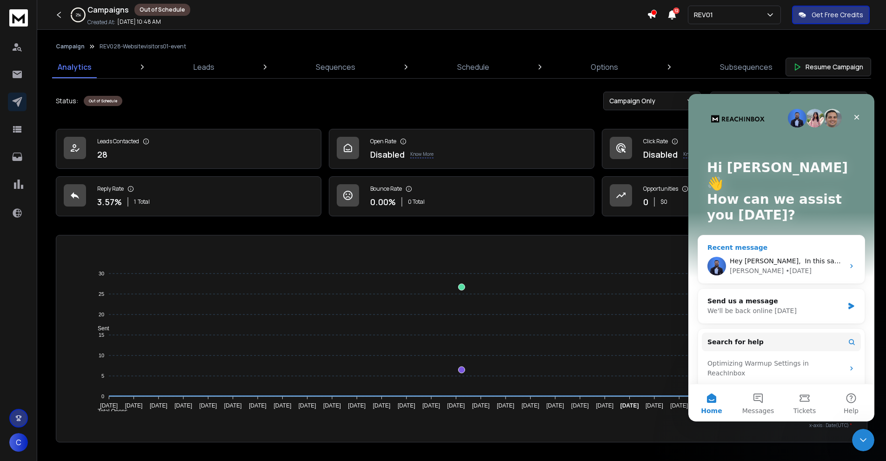
click at [807, 266] on div "Rohan • 4d ago" at bounding box center [787, 271] width 114 height 10
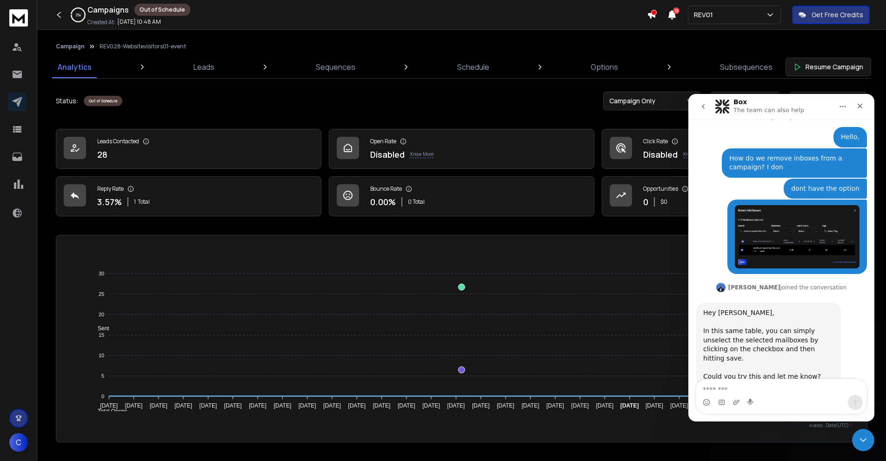
scroll to position [458, 0]
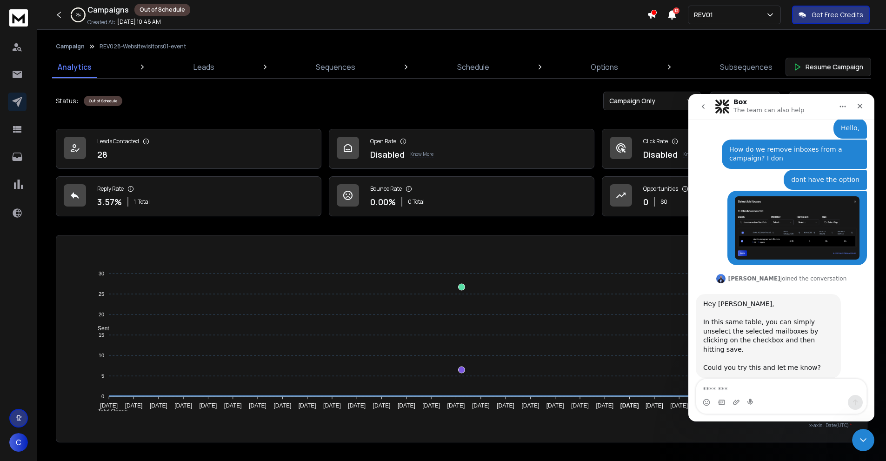
click at [756, 387] on textarea "Message…" at bounding box center [781, 387] width 170 height 16
type textarea "**********"
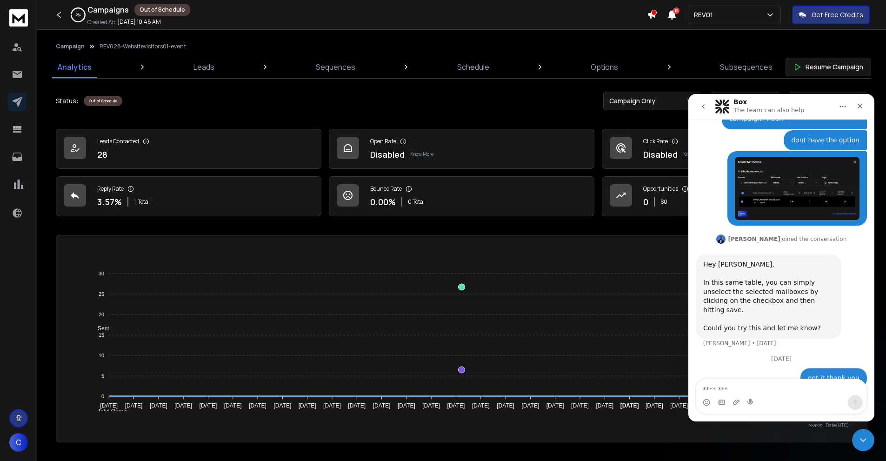
scroll to position [498, 0]
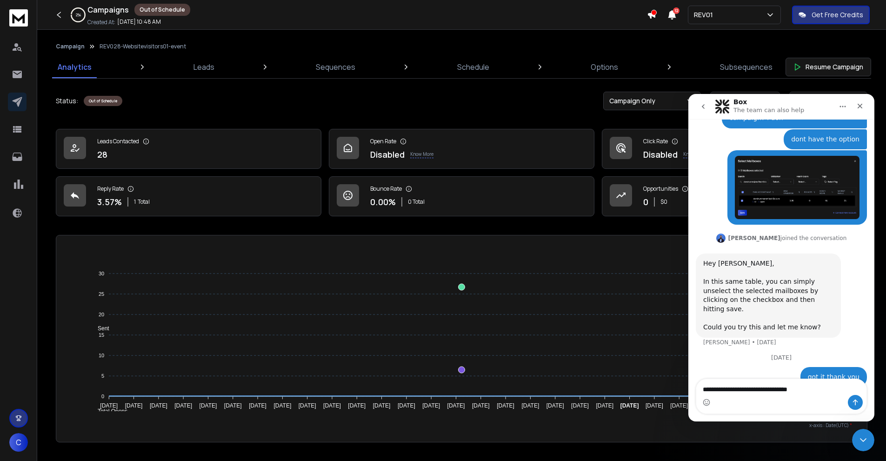
type textarea "**********"
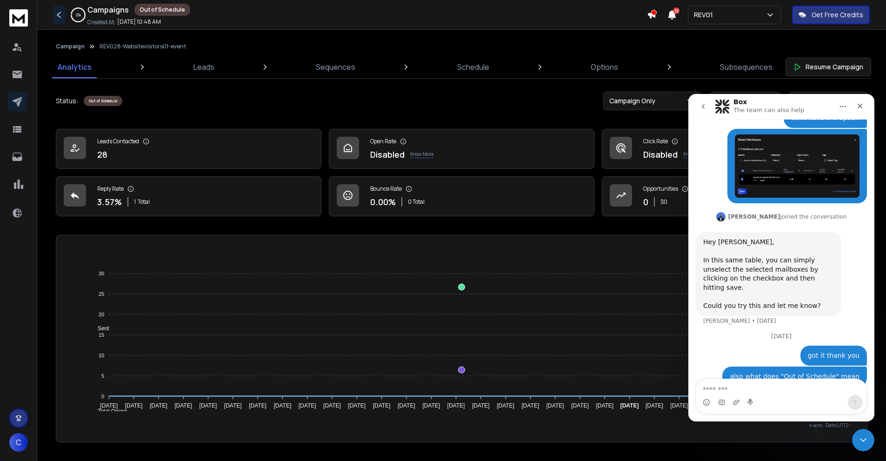
click at [61, 17] on icon at bounding box center [59, 15] width 8 height 8
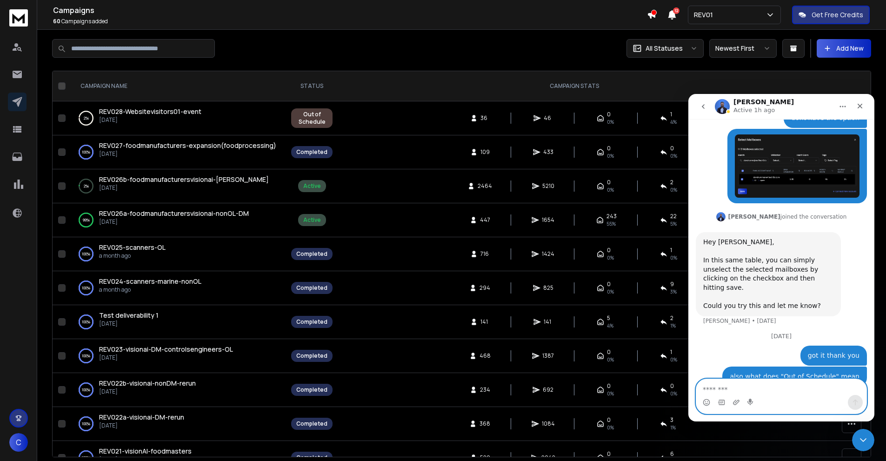
click at [745, 386] on textarea "Message…" at bounding box center [781, 387] width 170 height 16
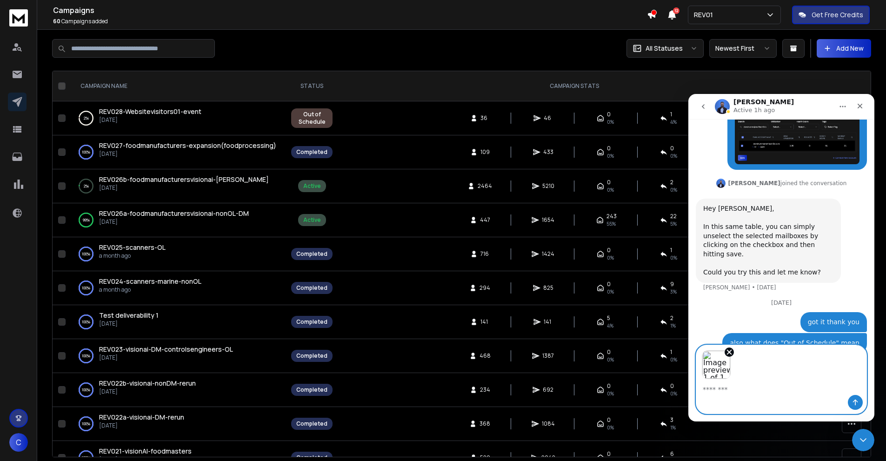
scroll to position [553, 0]
click at [862, 400] on button "Send a message…" at bounding box center [855, 402] width 15 height 15
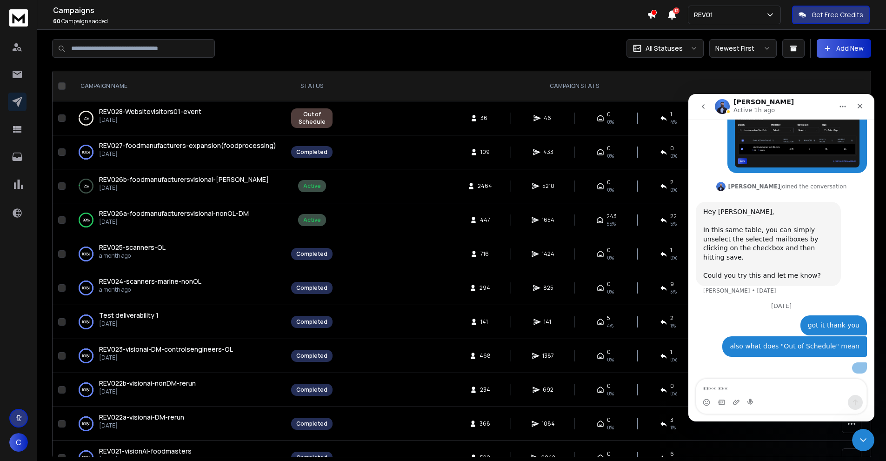
scroll to position [561, 0]
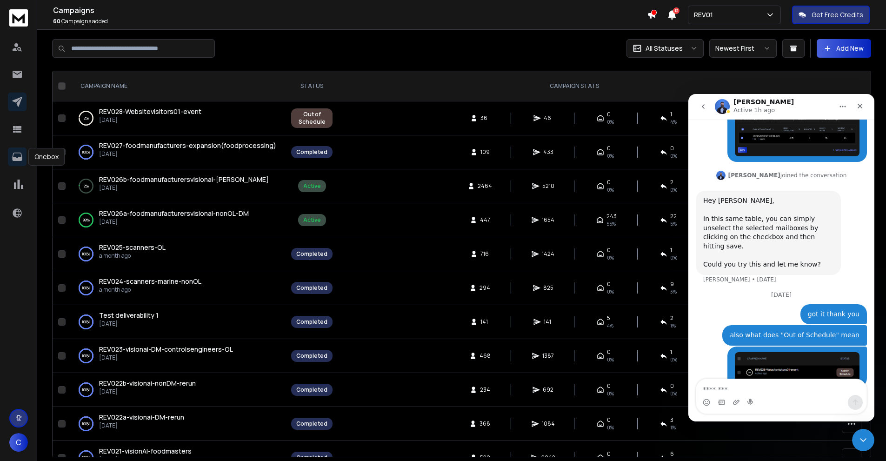
click at [18, 156] on icon at bounding box center [17, 156] width 11 height 11
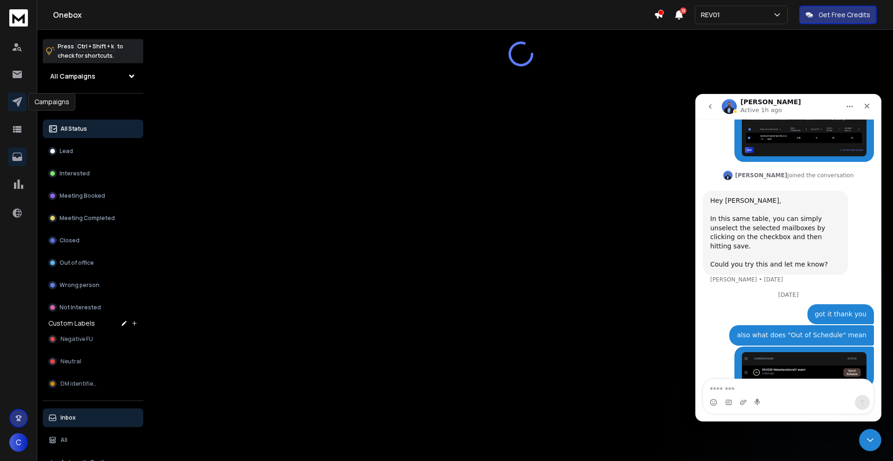
click at [13, 107] on icon at bounding box center [17, 101] width 11 height 11
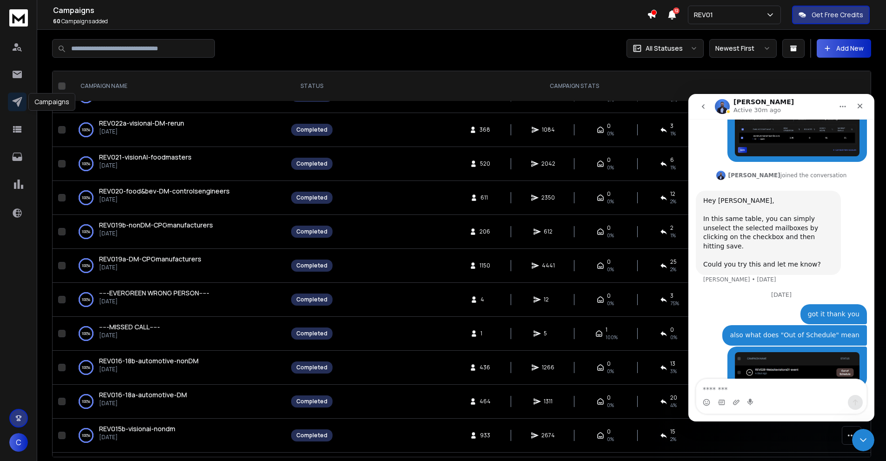
scroll to position [419, 0]
